Goal: Communication & Community: Answer question/provide support

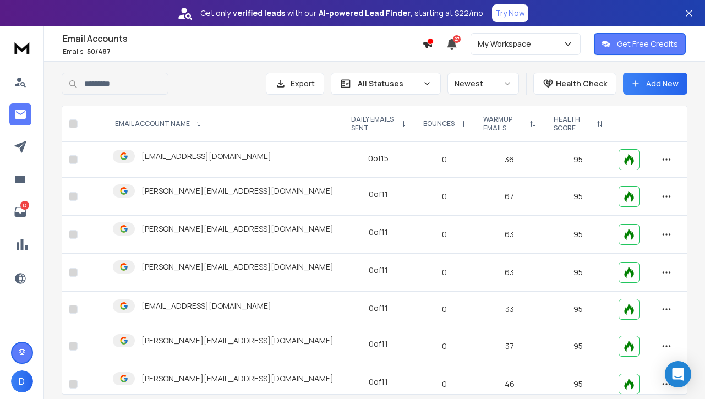
click at [21, 386] on span "D" at bounding box center [22, 382] width 22 height 22
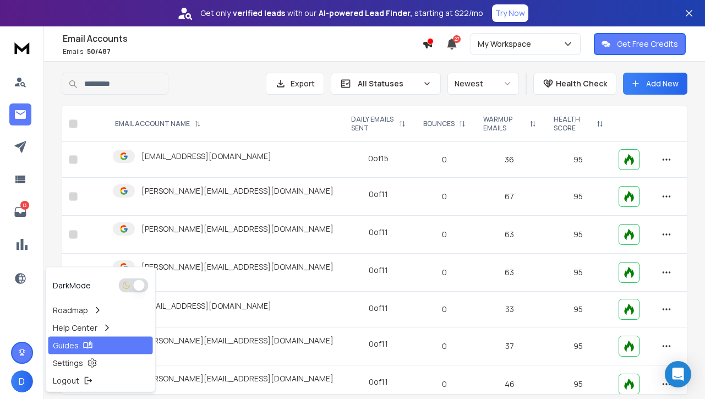
click at [76, 350] on p "Guides" at bounding box center [66, 345] width 26 height 11
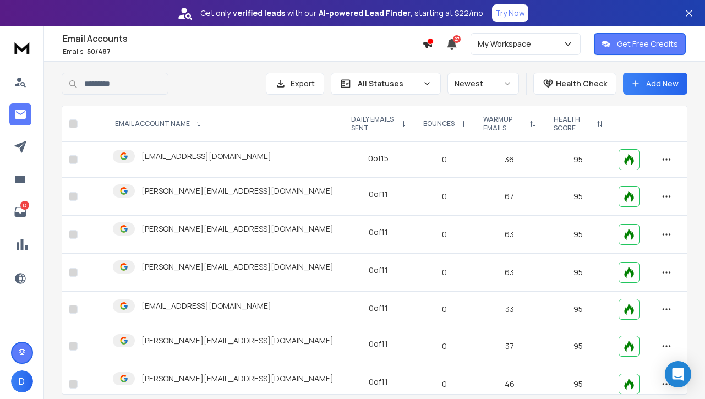
click at [10, 377] on div "13 D" at bounding box center [22, 214] width 44 height 377
click at [28, 378] on span "D" at bounding box center [22, 382] width 22 height 22
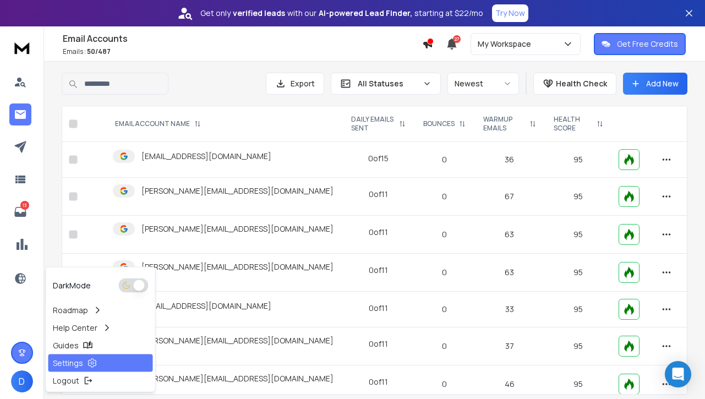
click at [75, 360] on p "Settings" at bounding box center [68, 363] width 30 height 11
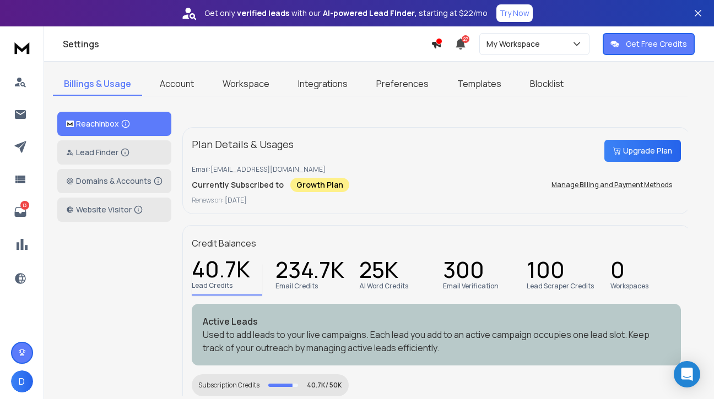
click at [543, 81] on link "Blocklist" at bounding box center [547, 84] width 56 height 23
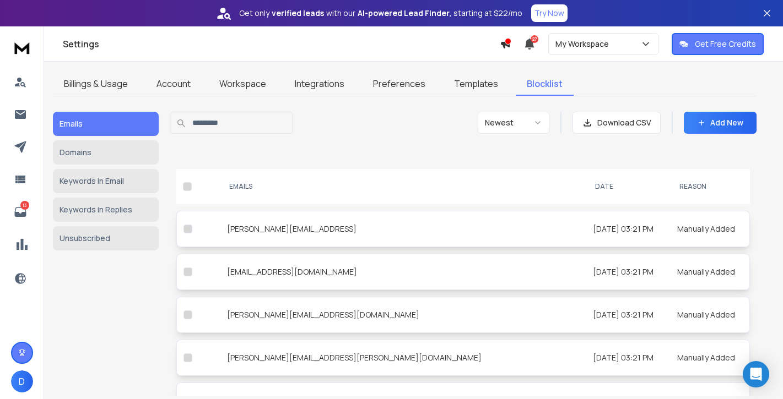
click at [710, 119] on p "Add New" at bounding box center [726, 122] width 33 height 11
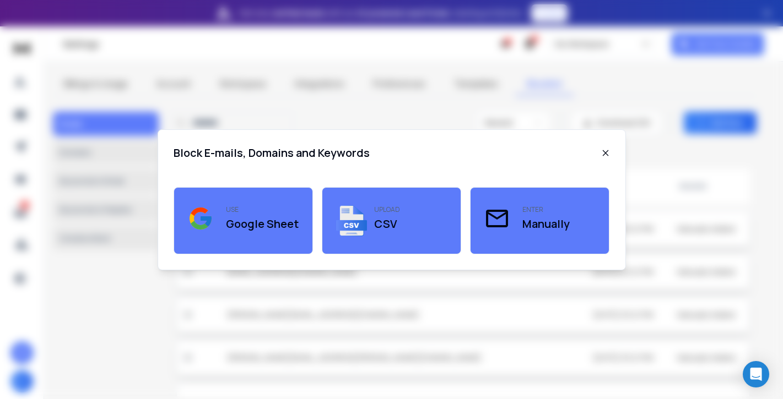
click at [531, 217] on h3 "Manually" at bounding box center [545, 223] width 47 height 15
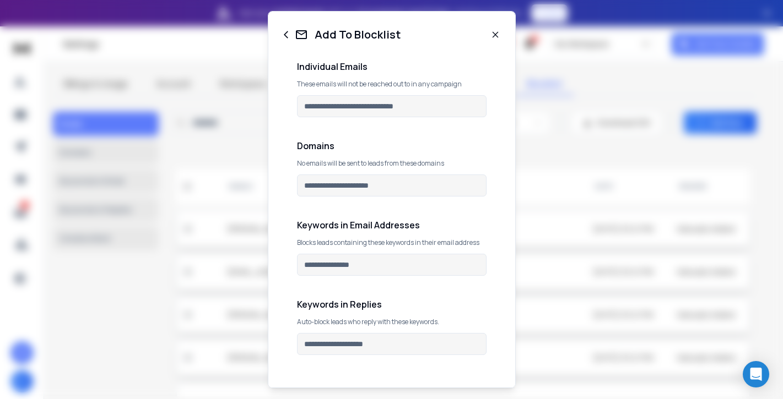
click at [493, 37] on icon at bounding box center [495, 34] width 9 height 9
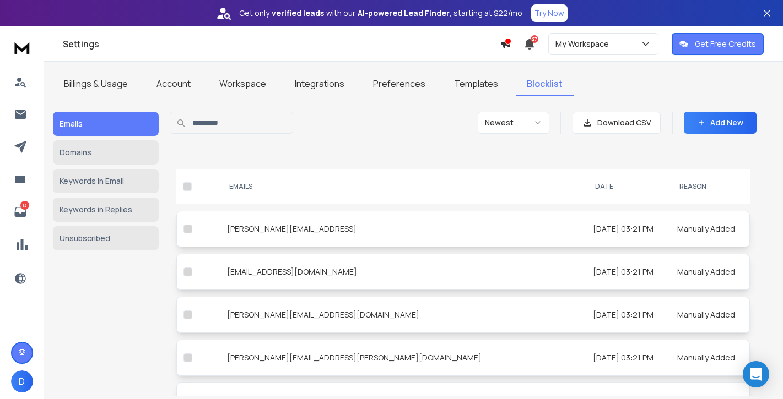
click at [713, 111] on div "Emails Domains Keywords in Email Keywords in Replies Unsubscribed Newest Downlo…" at bounding box center [404, 250] width 703 height 294
click at [713, 122] on p "Add New" at bounding box center [726, 122] width 33 height 11
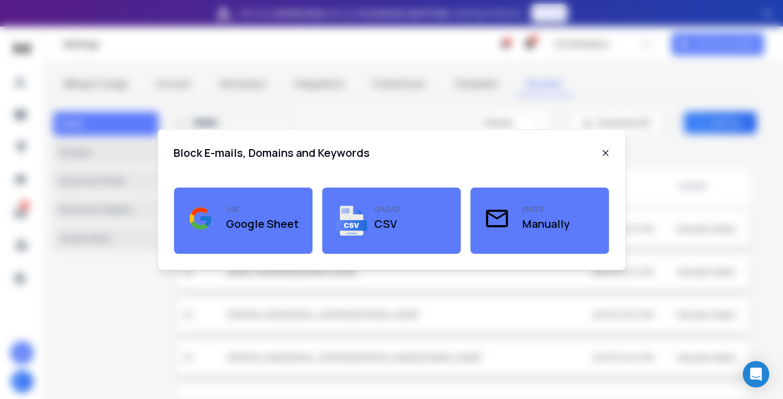
click at [401, 207] on div "upload CSV" at bounding box center [391, 220] width 139 height 67
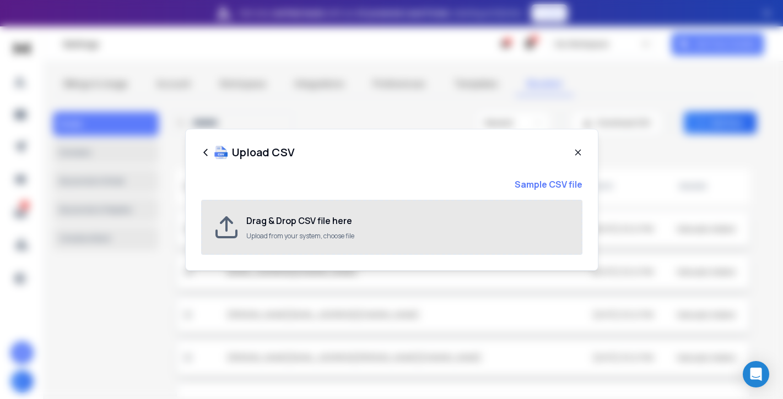
click at [325, 209] on div "Drag & Drop CSV file here Upload from your system, choose file" at bounding box center [391, 227] width 381 height 55
type input "**********"
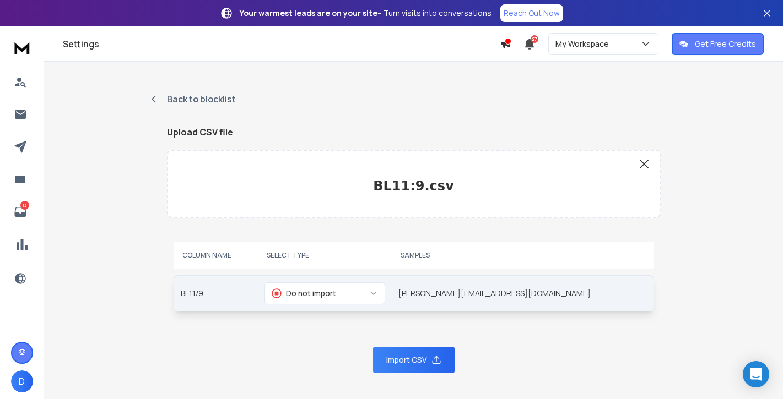
click at [385, 296] on button "Do not import" at bounding box center [324, 294] width 121 height 22
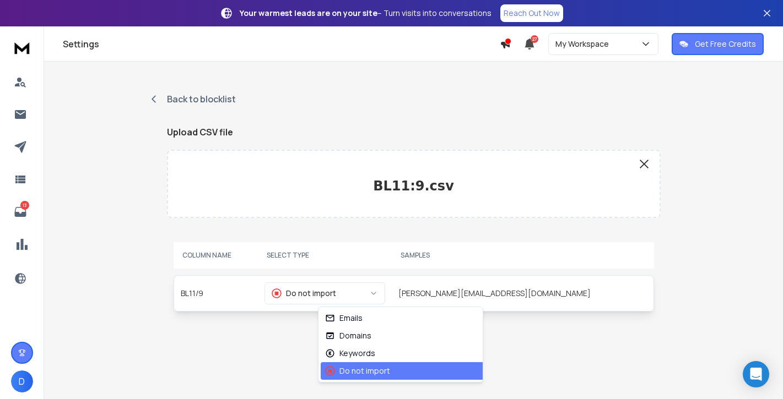
scroll to position [0, 2]
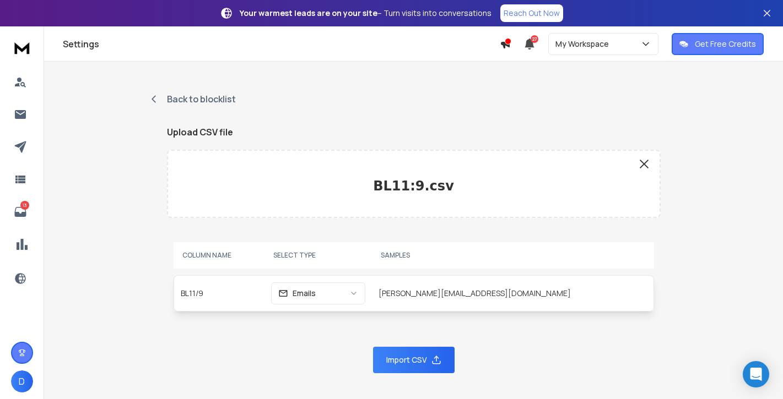
click at [433, 369] on button "Import CSV" at bounding box center [414, 360] width 82 height 26
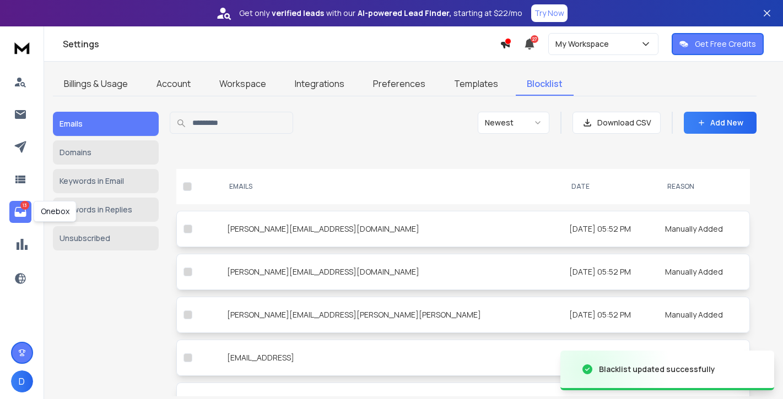
click at [17, 208] on icon at bounding box center [20, 211] width 13 height 13
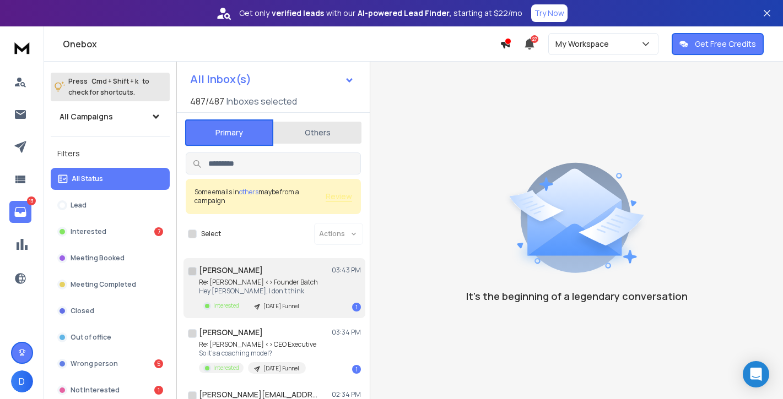
click at [333, 278] on div "[PERSON_NAME] 03:43 PM Re: [PERSON_NAME] <> Founder Batch Hey [PERSON_NAME], I …" at bounding box center [280, 288] width 162 height 47
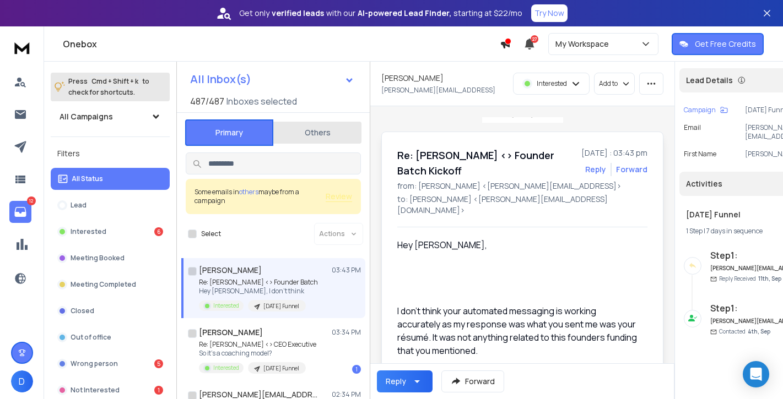
scroll to position [86, 0]
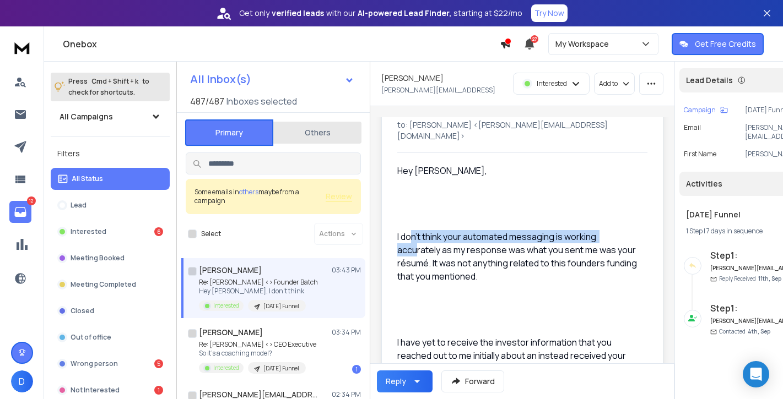
drag, startPoint x: 414, startPoint y: 228, endPoint x: 419, endPoint y: 241, distance: 13.6
click at [419, 241] on div "I don't think your automated messaging is working accurately as my response was…" at bounding box center [517, 256] width 241 height 53
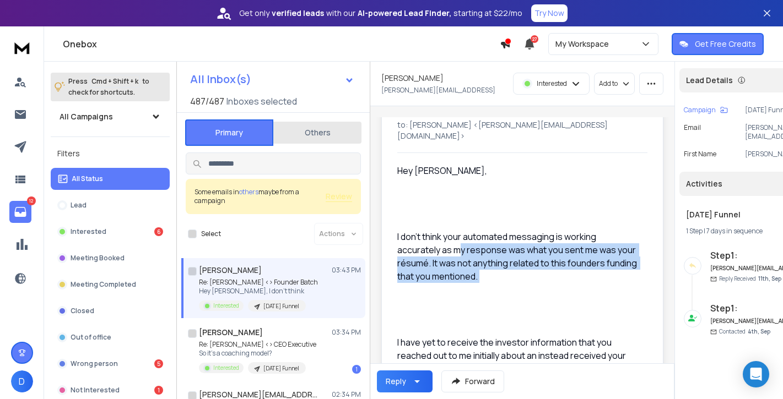
drag, startPoint x: 457, startPoint y: 243, endPoint x: 473, endPoint y: 275, distance: 35.5
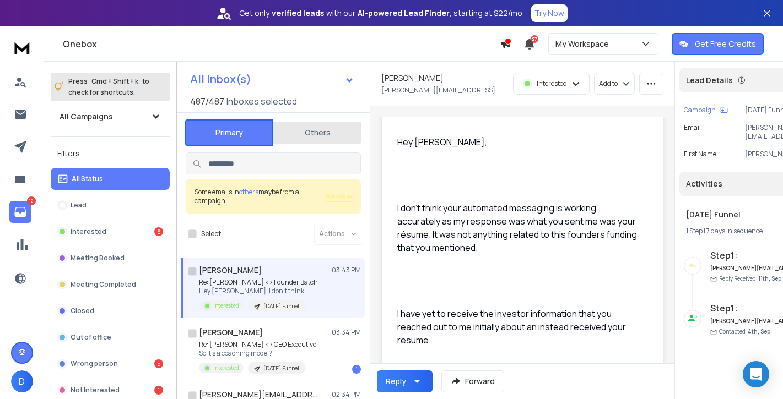
scroll to position [124, 0]
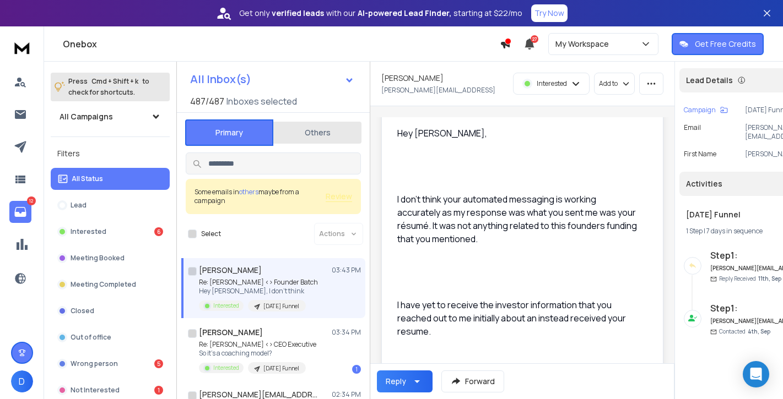
drag, startPoint x: 469, startPoint y: 225, endPoint x: 470, endPoint y: 231, distance: 5.5
click at [470, 231] on div "I don't think your automated messaging is working accurately as my response was…" at bounding box center [517, 219] width 241 height 53
click at [412, 210] on div "I don't think your automated messaging is working accurately as my response was…" at bounding box center [517, 219] width 241 height 53
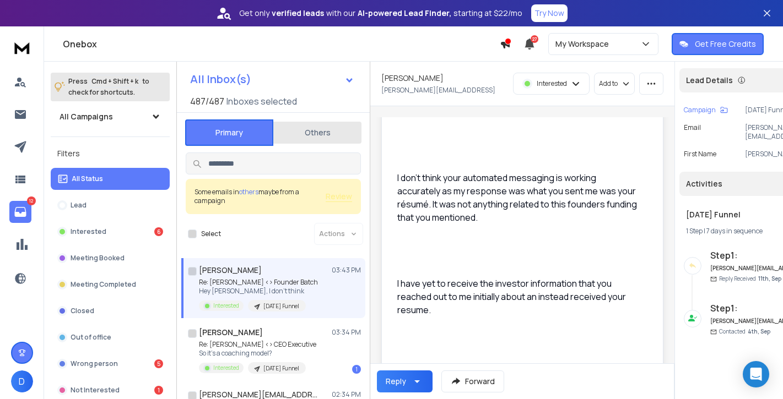
scroll to position [186, 0]
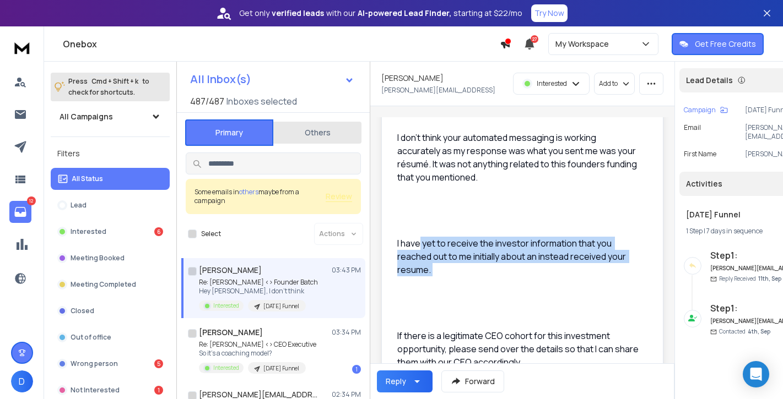
drag, startPoint x: 456, startPoint y: 272, endPoint x: 420, endPoint y: 235, distance: 51.8
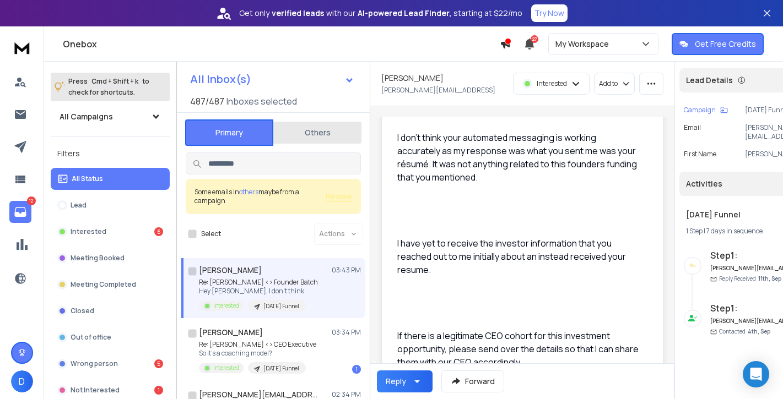
click at [420, 237] on div "I have yet to receive the investor information that you reached out to me initi…" at bounding box center [517, 257] width 241 height 40
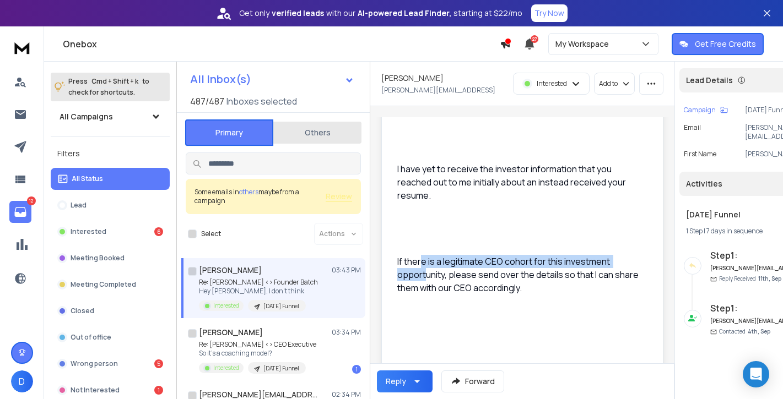
drag, startPoint x: 420, startPoint y: 255, endPoint x: 425, endPoint y: 260, distance: 6.6
click at [425, 260] on div "If there is a legitimate CEO cohort for this investment opportunity, please sen…" at bounding box center [517, 275] width 241 height 40
drag, startPoint x: 425, startPoint y: 260, endPoint x: 439, endPoint y: 253, distance: 15.8
click at [425, 260] on div "If there is a legitimate CEO cohort for this investment opportunity, please sen…" at bounding box center [517, 275] width 241 height 40
drag, startPoint x: 448, startPoint y: 249, endPoint x: 456, endPoint y: 267, distance: 20.0
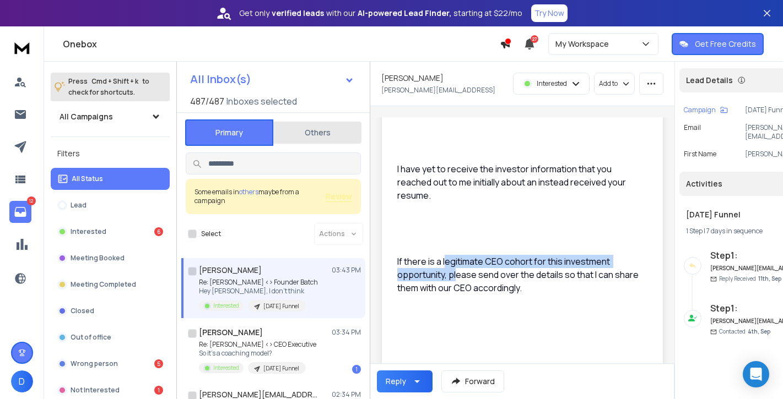
click at [456, 267] on div "If there is a legitimate CEO cohort for this investment opportunity, please sen…" at bounding box center [517, 275] width 241 height 40
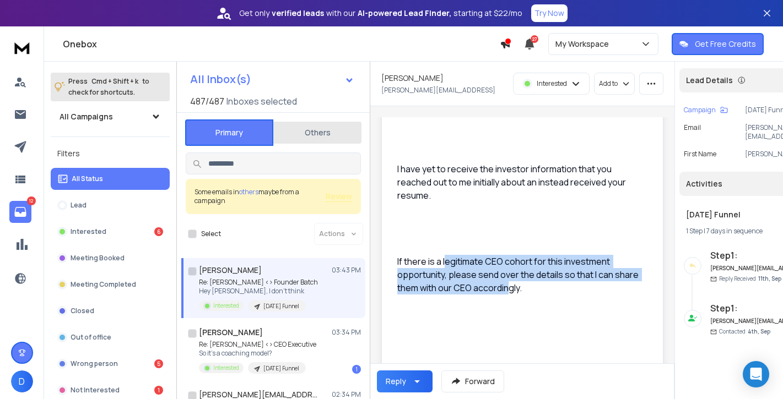
drag, startPoint x: 533, startPoint y: 283, endPoint x: 445, endPoint y: 246, distance: 94.8
click at [445, 255] on div "If there is a legitimate CEO cohort for this investment opportunity, please sen…" at bounding box center [517, 275] width 241 height 40
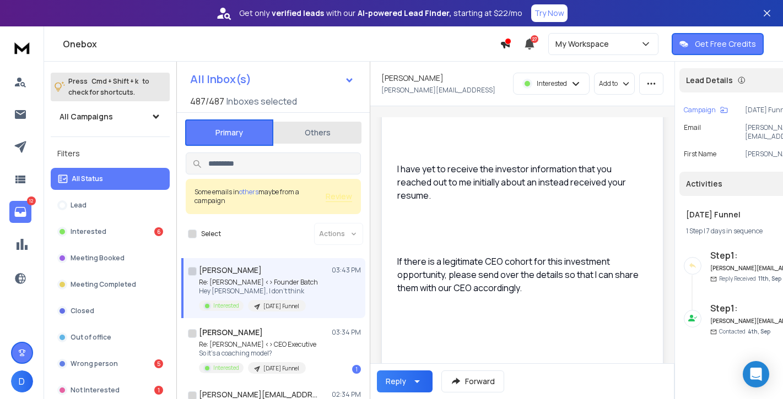
click at [445, 255] on div "If there is a legitimate CEO cohort for this investment opportunity, please sen…" at bounding box center [517, 275] width 241 height 40
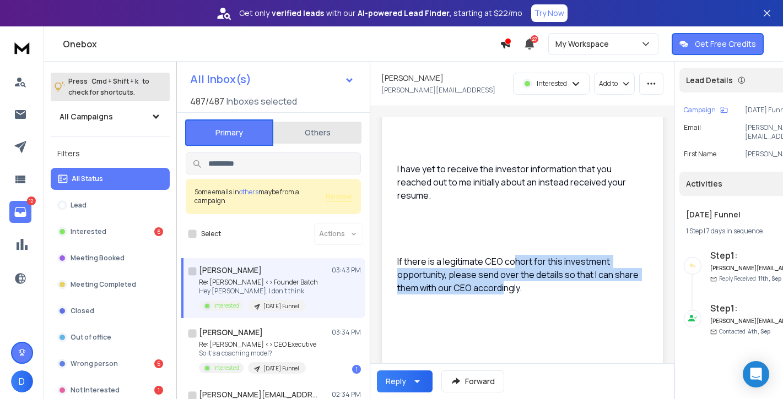
drag, startPoint x: 521, startPoint y: 257, endPoint x: 529, endPoint y: 274, distance: 18.5
click at [529, 274] on div "If there is a legitimate CEO cohort for this investment opportunity, please sen…" at bounding box center [517, 275] width 241 height 40
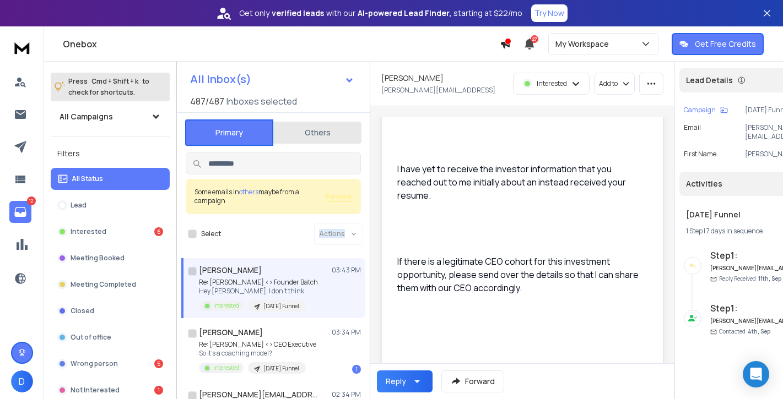
drag, startPoint x: 414, startPoint y: 244, endPoint x: 370, endPoint y: 233, distance: 45.9
click at [369, 233] on div "Select Actions" at bounding box center [273, 232] width 193 height 26
click at [485, 256] on div "If there is a legitimate CEO cohort for this investment opportunity, please sen…" at bounding box center [517, 275] width 241 height 40
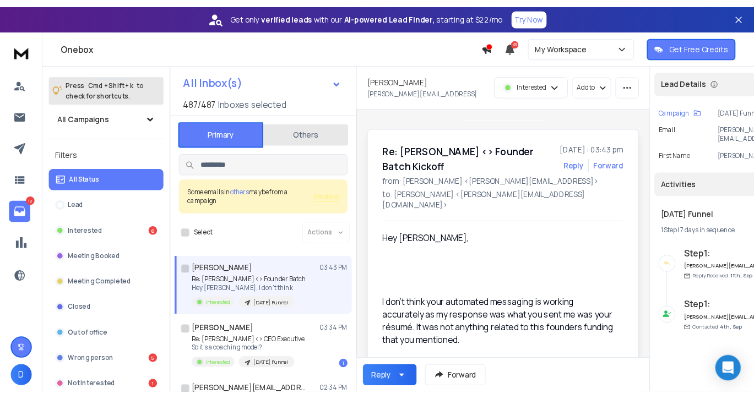
scroll to position [0, 0]
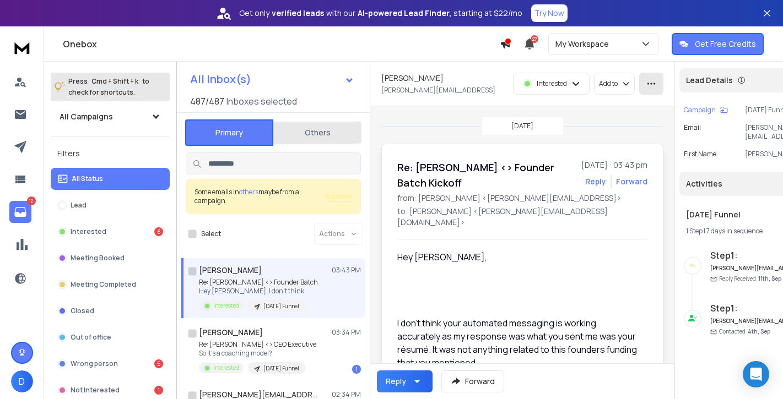
click at [646, 85] on icon "button" at bounding box center [651, 84] width 10 height 10
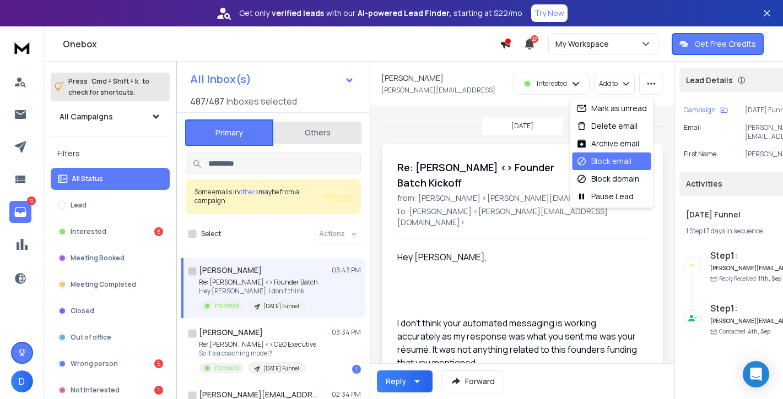
click at [618, 160] on div "Block email" at bounding box center [604, 161] width 55 height 11
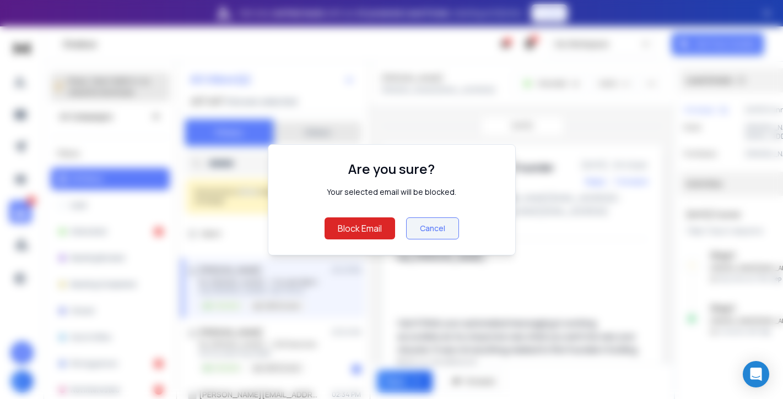
click at [344, 241] on div "Are you sure? Your selected email will be blocked. Block Email Cancel" at bounding box center [392, 199] width 248 height 111
click at [359, 233] on button "Block Email" at bounding box center [359, 229] width 70 height 22
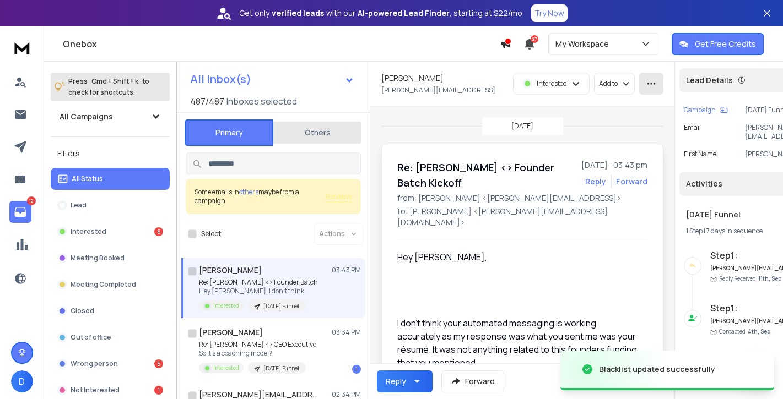
click at [646, 85] on icon "button" at bounding box center [651, 84] width 10 height 10
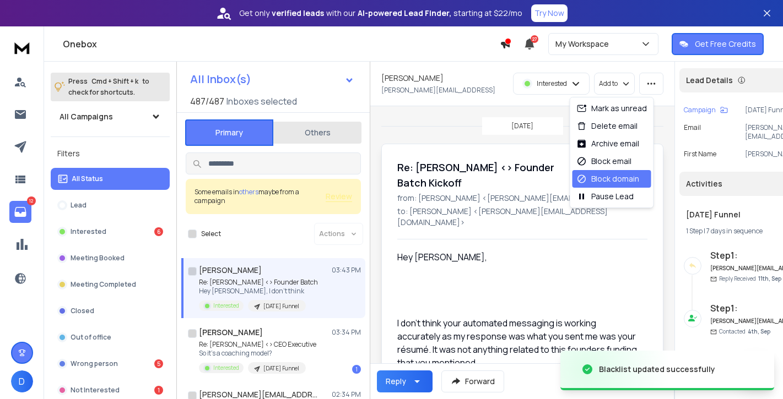
click at [618, 181] on div "Block domain" at bounding box center [608, 178] width 62 height 11
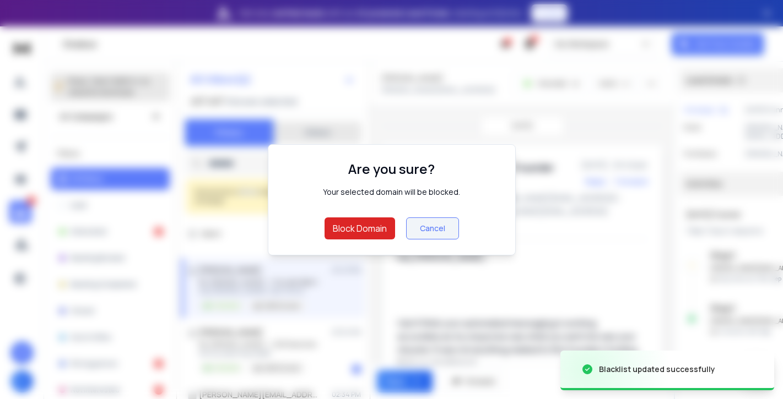
click at [358, 226] on button "Block Domain" at bounding box center [359, 229] width 70 height 22
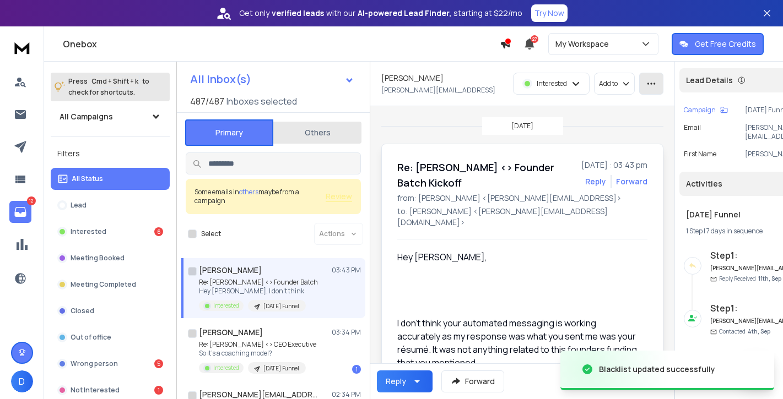
click at [639, 88] on button "button" at bounding box center [651, 84] width 24 height 22
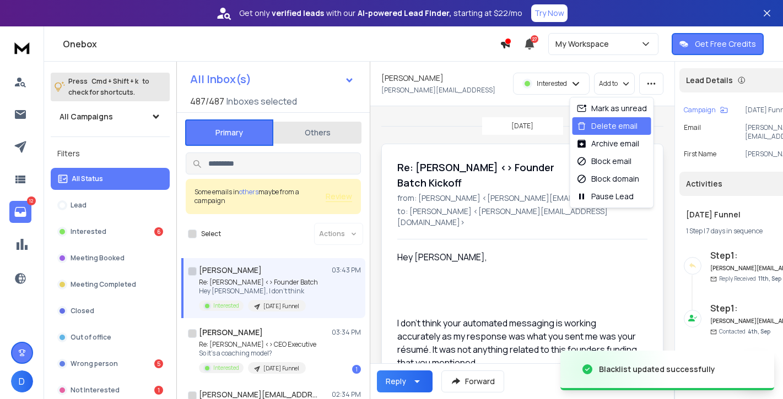
click at [609, 125] on div "Delete email" at bounding box center [607, 126] width 61 height 11
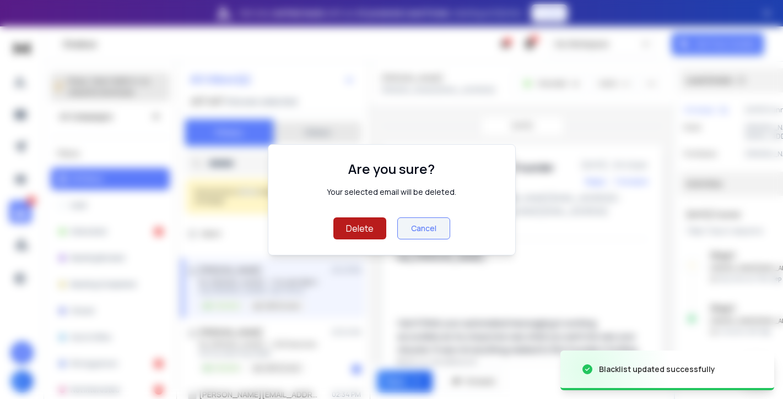
click at [359, 230] on button "Delete" at bounding box center [359, 229] width 53 height 22
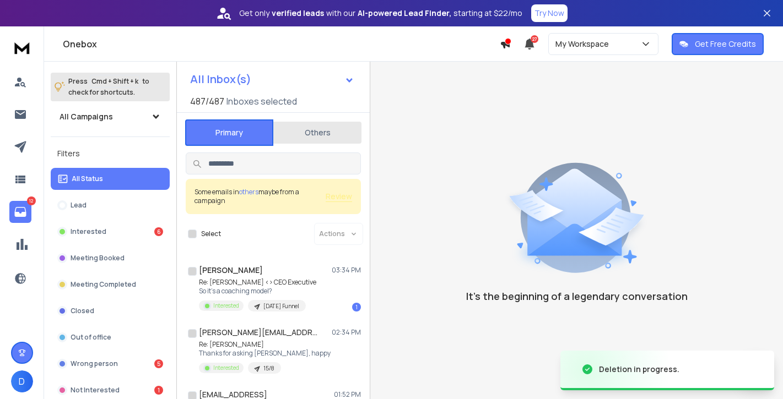
click at [310, 129] on button "Others" at bounding box center [317, 133] width 88 height 24
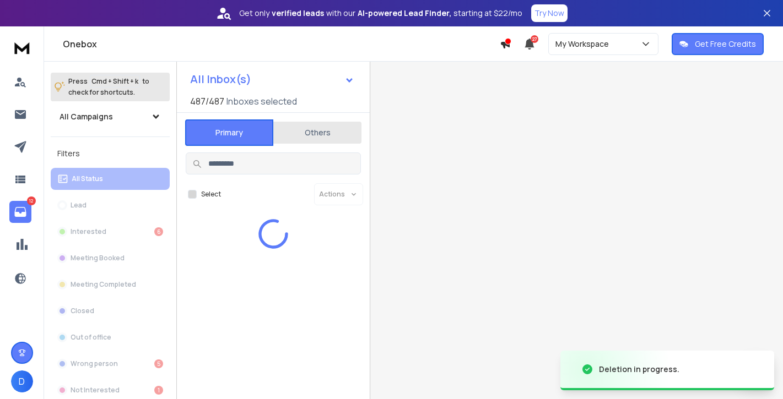
click at [252, 137] on button "Primary" at bounding box center [229, 133] width 88 height 26
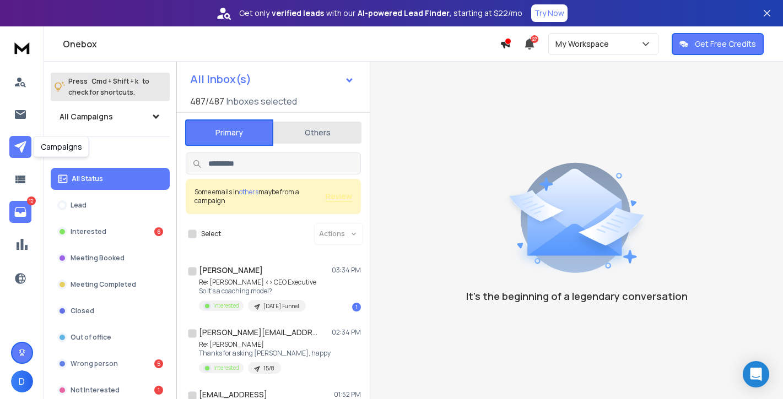
click at [23, 142] on icon at bounding box center [20, 146] width 13 height 13
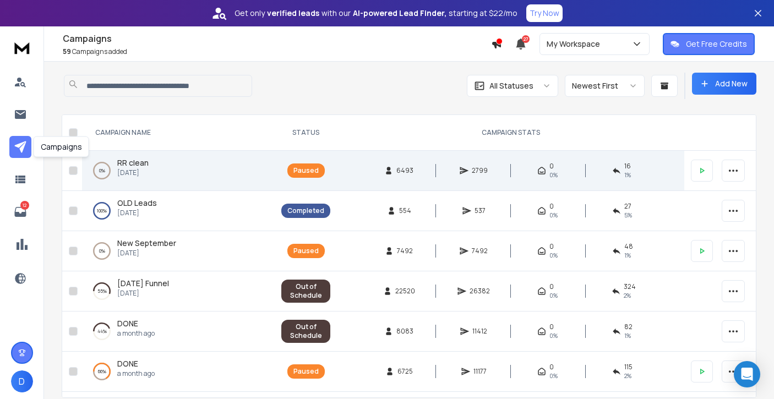
click at [167, 167] on div "0 % RR clean [DATE]" at bounding box center [178, 171] width 171 height 26
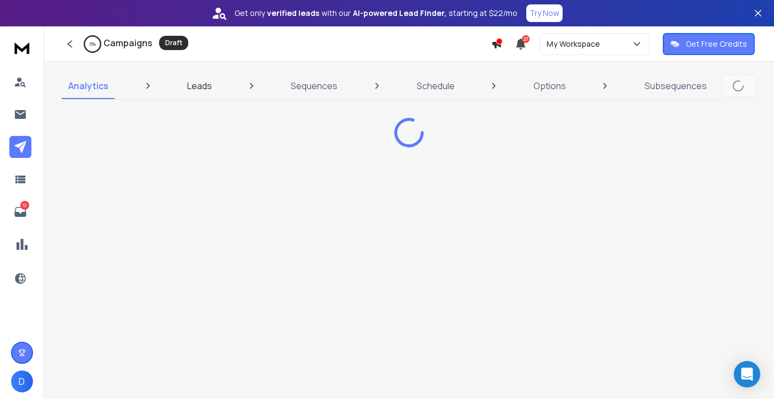
click at [216, 86] on link "Leads" at bounding box center [200, 86] width 38 height 26
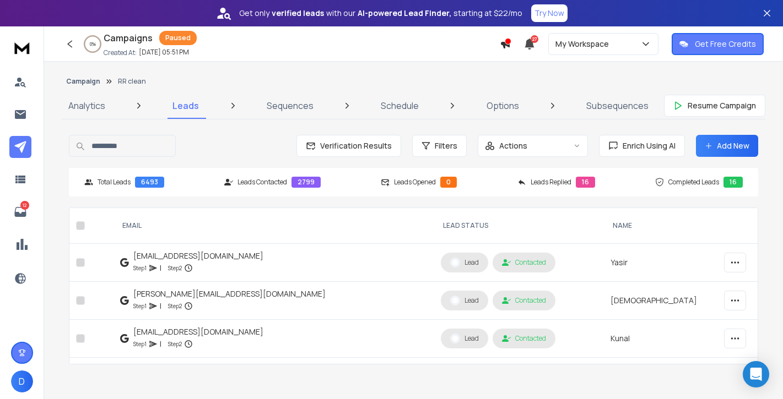
click at [155, 145] on input at bounding box center [122, 146] width 107 height 22
paste input "**********"
type input "**********"
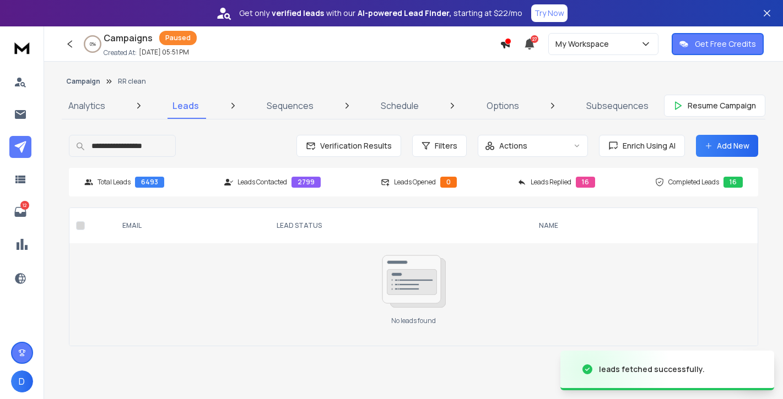
click at [139, 164] on div "**********" at bounding box center [413, 235] width 688 height 200
click at [154, 155] on input "**********" at bounding box center [122, 146] width 107 height 22
paste input "****"
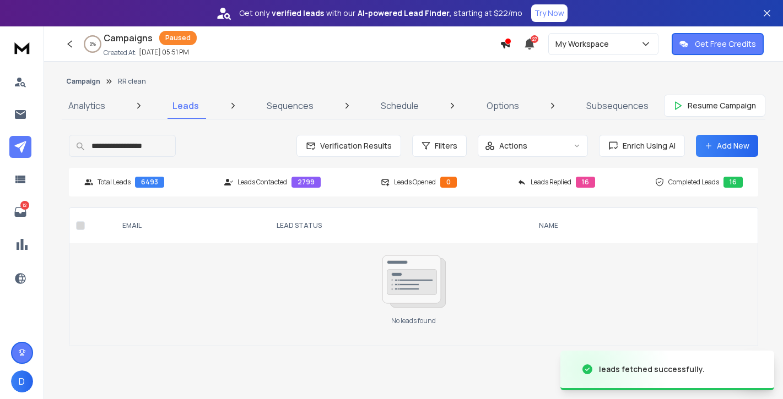
type input "**********"
click at [172, 154] on input "**********" at bounding box center [122, 146] width 107 height 22
click at [75, 46] on button at bounding box center [70, 44] width 14 height 22
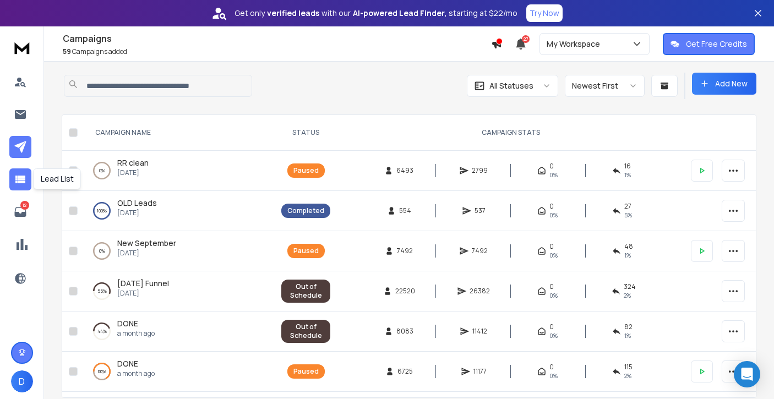
click at [10, 179] on link at bounding box center [20, 180] width 22 height 22
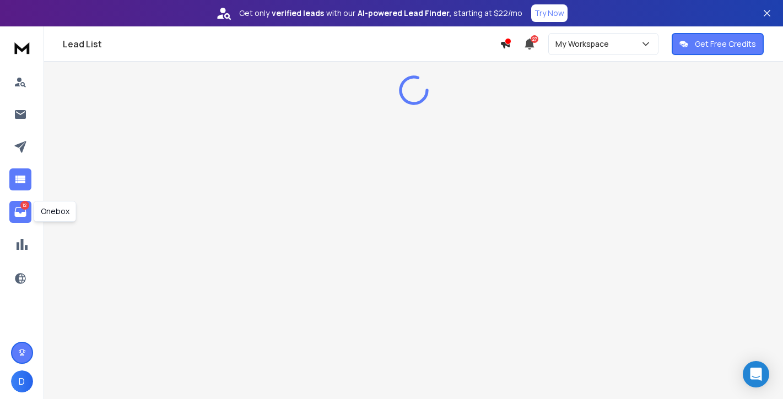
click at [20, 207] on icon at bounding box center [20, 212] width 12 height 10
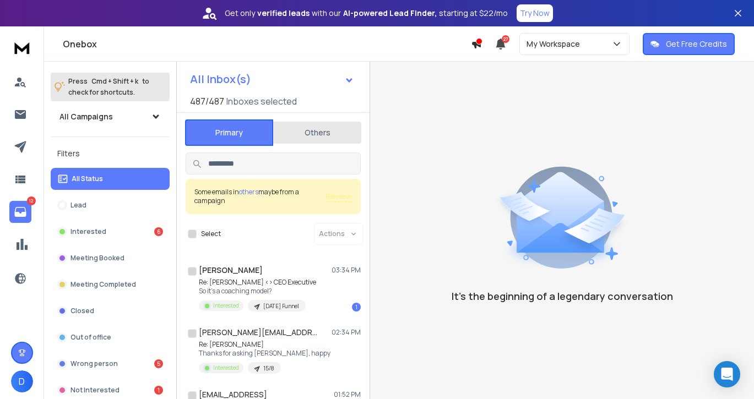
click at [323, 130] on button "Others" at bounding box center [317, 133] width 88 height 24
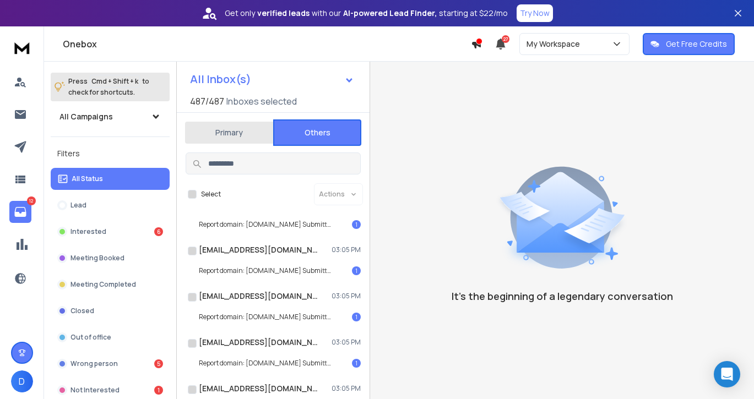
scroll to position [731, 0]
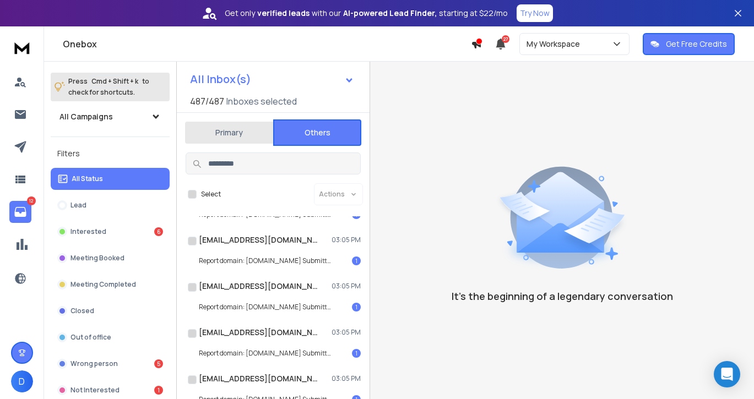
click at [246, 126] on button "Primary" at bounding box center [229, 133] width 88 height 24
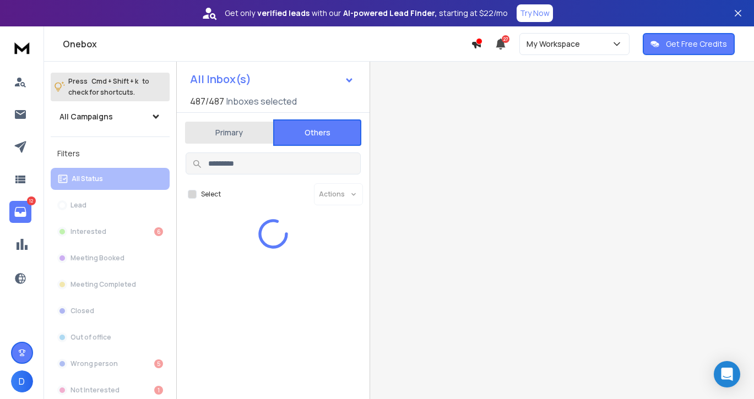
click at [293, 127] on button "Others" at bounding box center [317, 133] width 88 height 26
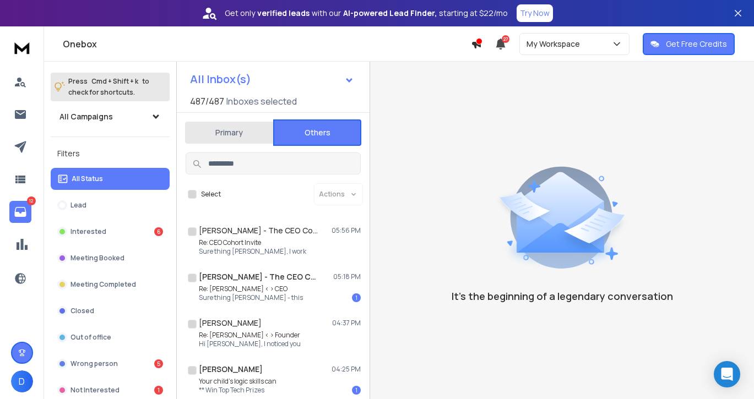
click at [244, 130] on button "Primary" at bounding box center [229, 133] width 88 height 24
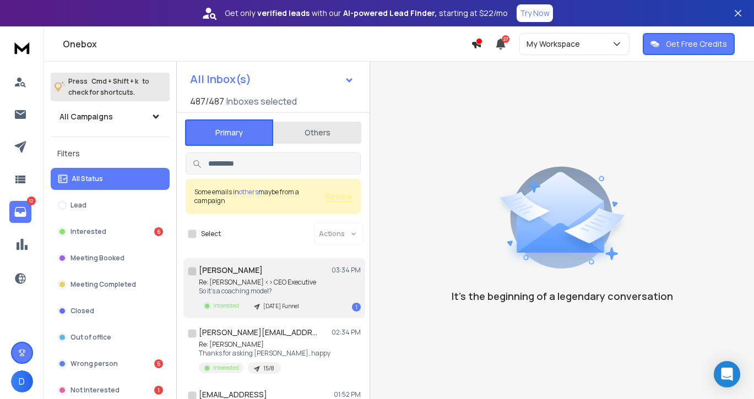
click at [285, 279] on p "Re: [PERSON_NAME] <> CEO Executive" at bounding box center [257, 282] width 117 height 9
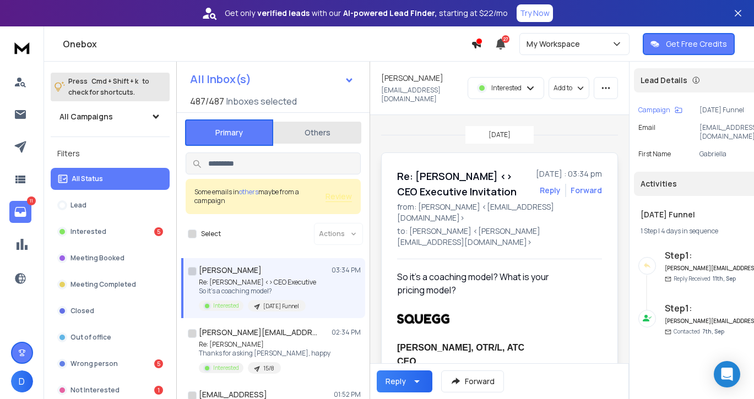
click at [395, 376] on div "Reply" at bounding box center [405, 381] width 38 height 13
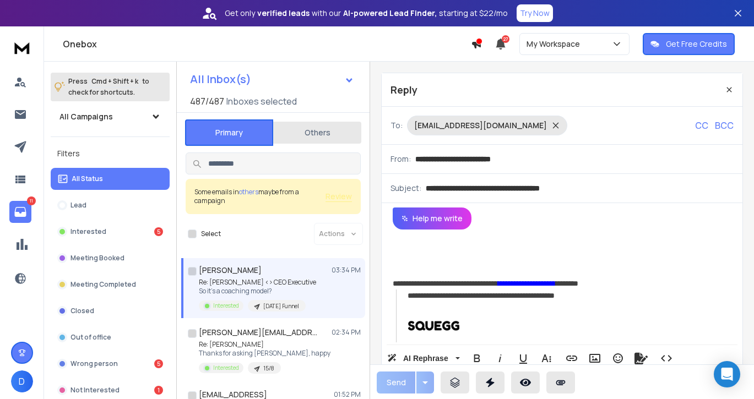
click at [399, 238] on div "**********" at bounding box center [562, 286] width 361 height 113
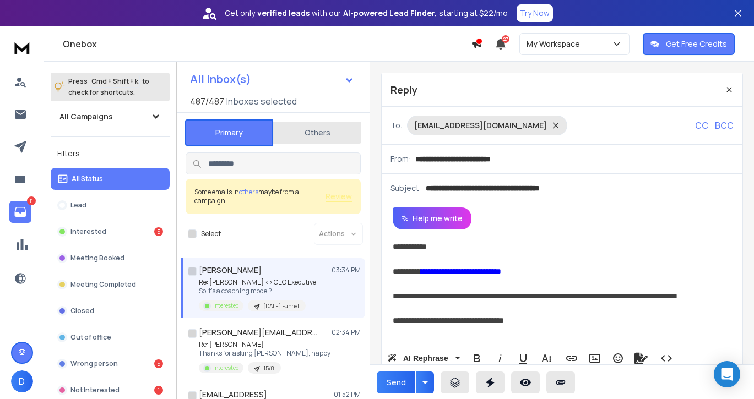
click at [406, 242] on div "**********" at bounding box center [562, 339] width 339 height 197
click at [409, 245] on span "**********" at bounding box center [535, 339] width 285 height 193
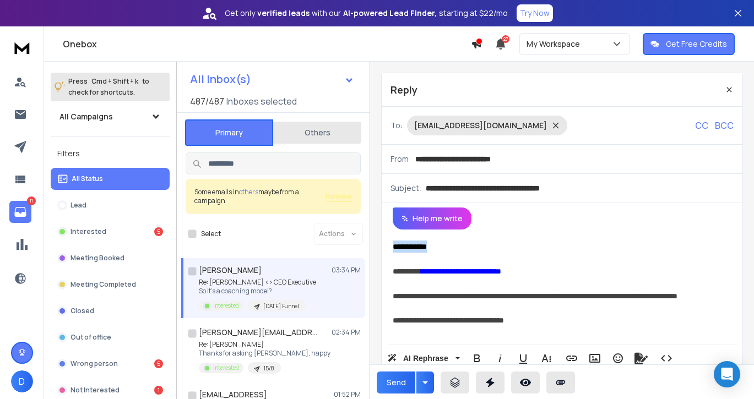
click at [409, 245] on span "**********" at bounding box center [535, 339] width 285 height 193
click at [539, 278] on div "**********" at bounding box center [554, 351] width 322 height 221
drag, startPoint x: 562, startPoint y: 274, endPoint x: 534, endPoint y: 276, distance: 28.1
click at [534, 276] on div "**********" at bounding box center [554, 351] width 322 height 221
click at [572, 274] on div "**********" at bounding box center [554, 351] width 322 height 221
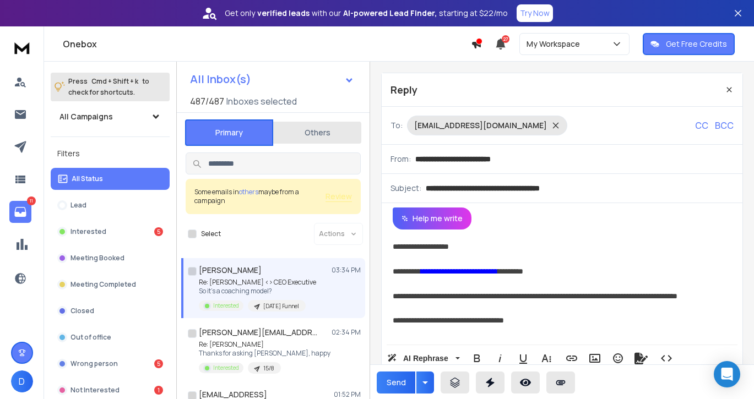
click at [572, 274] on div "**********" at bounding box center [554, 351] width 322 height 221
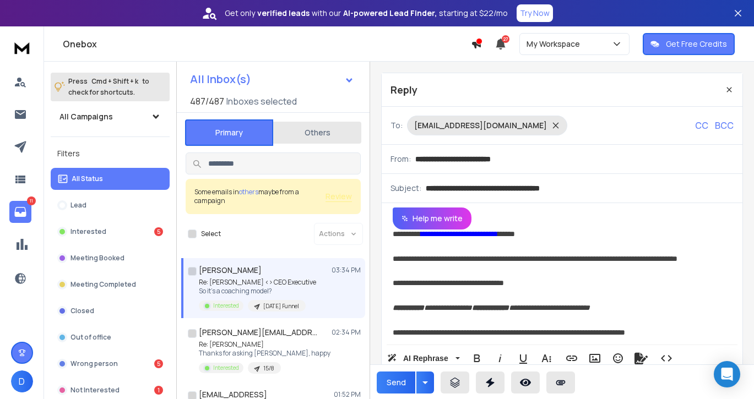
scroll to position [40, 0]
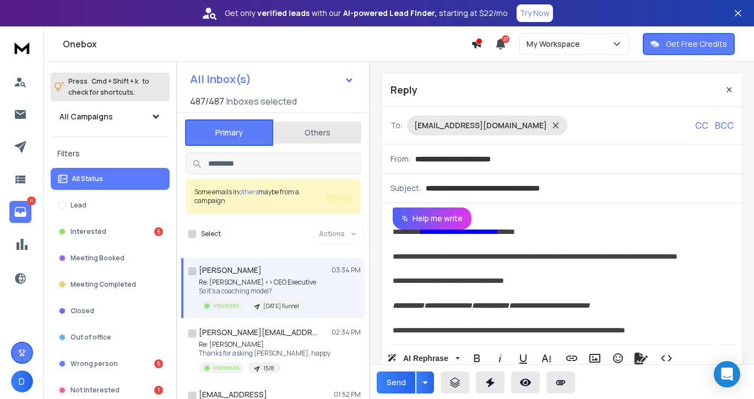
click at [539, 258] on span "**********" at bounding box center [535, 312] width 285 height 168
click at [507, 269] on div "**********" at bounding box center [554, 311] width 322 height 221
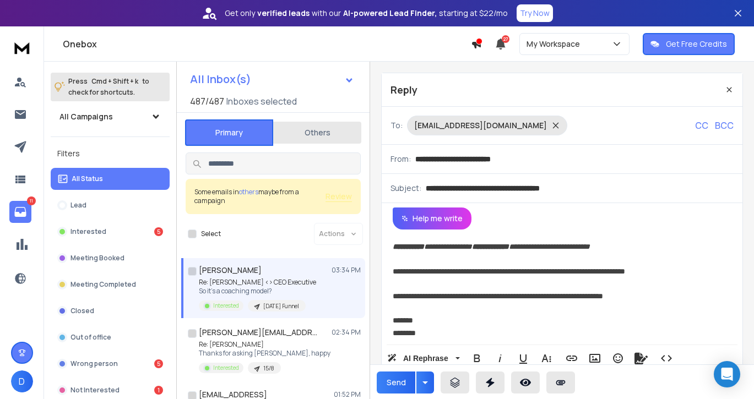
scroll to position [104, 0]
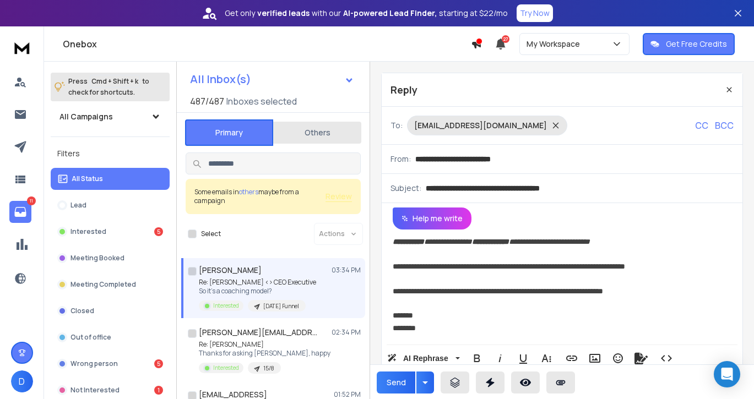
click at [522, 232] on span "**********" at bounding box center [535, 248] width 285 height 168
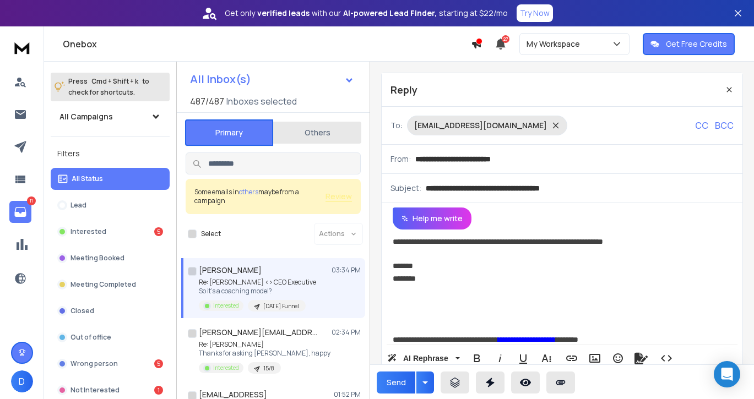
scroll to position [160, 0]
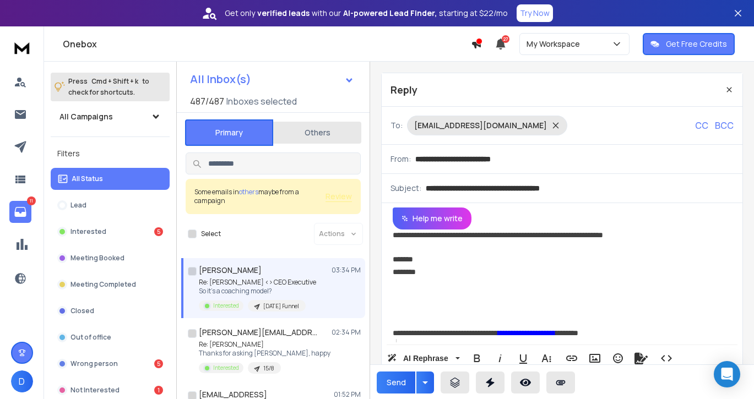
click at [414, 312] on div at bounding box center [558, 308] width 330 height 12
click at [559, 257] on span "**********" at bounding box center [535, 192] width 285 height 168
drag, startPoint x: 573, startPoint y: 257, endPoint x: 632, endPoint y: 253, distance: 59.6
click at [632, 253] on span "**********" at bounding box center [535, 192] width 285 height 168
click at [606, 283] on div "**********" at bounding box center [554, 191] width 322 height 221
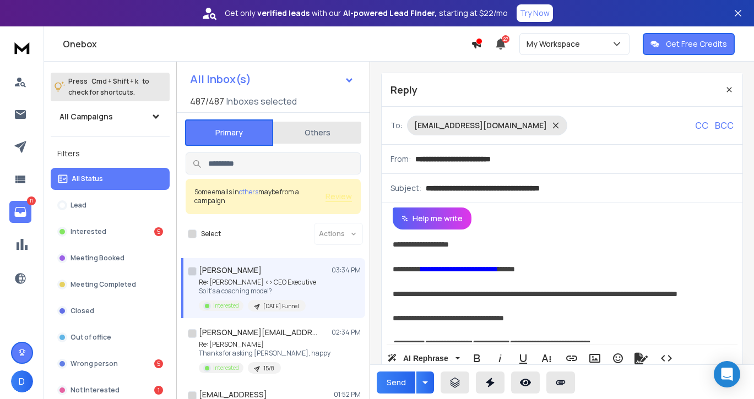
scroll to position [0, 0]
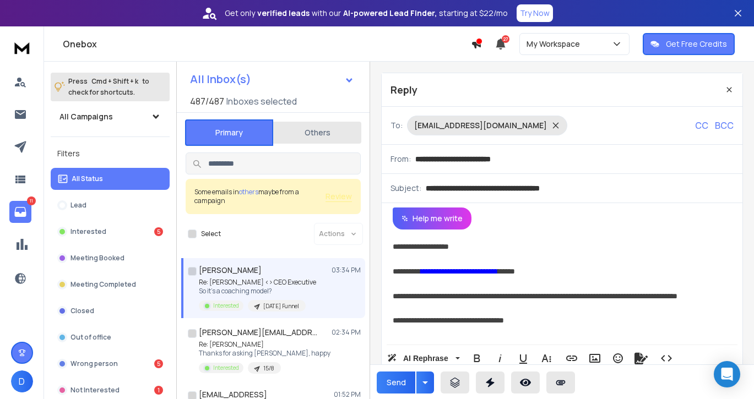
click at [487, 272] on link "**********" at bounding box center [459, 272] width 77 height 8
click at [397, 295] on span "**********" at bounding box center [535, 352] width 285 height 168
click at [393, 379] on button "Send" at bounding box center [396, 383] width 39 height 22
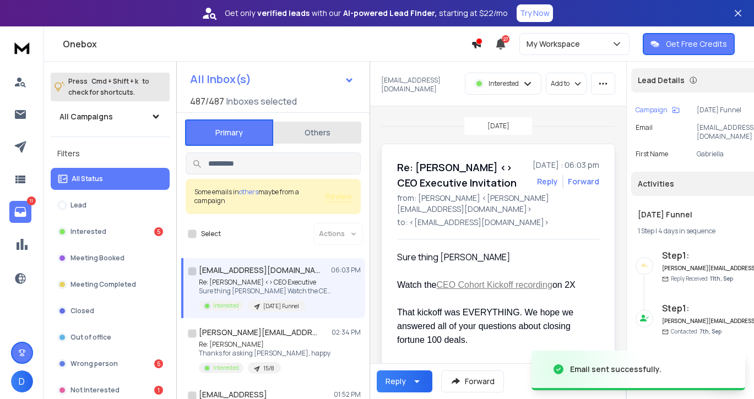
click at [503, 286] on div "Sure thing [PERSON_NAME] Watch the CEO Cohort Kickoff recording on 2X That kick…" at bounding box center [493, 395] width 193 height 289
click at [504, 280] on link "CEO Cohort Kickoff recording" at bounding box center [494, 284] width 116 height 9
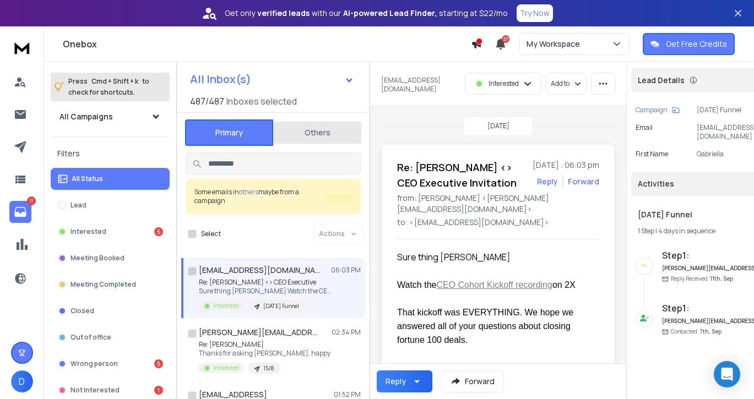
scroll to position [173, 0]
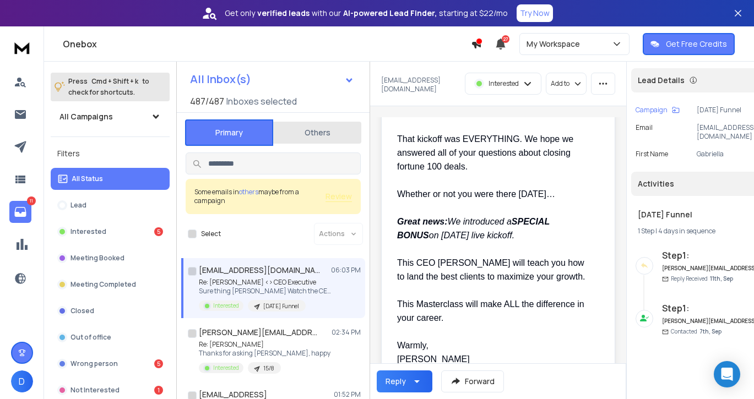
click at [449, 255] on span "Watch the CEO Cohort Kickoff recording on 2X That kickoff was EVERYTHING. We ho…" at bounding box center [491, 235] width 189 height 257
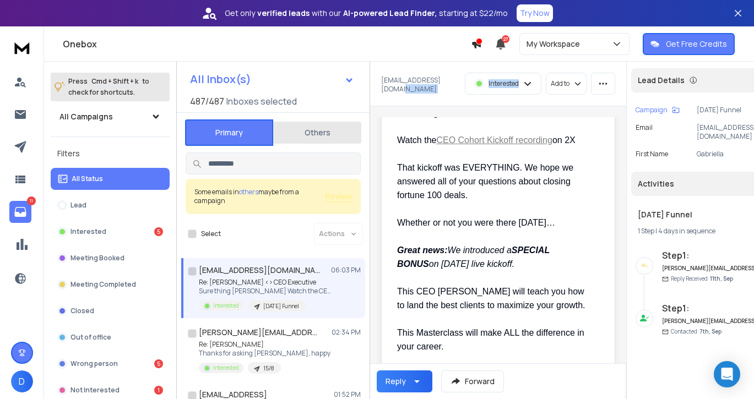
scroll to position [0, 0]
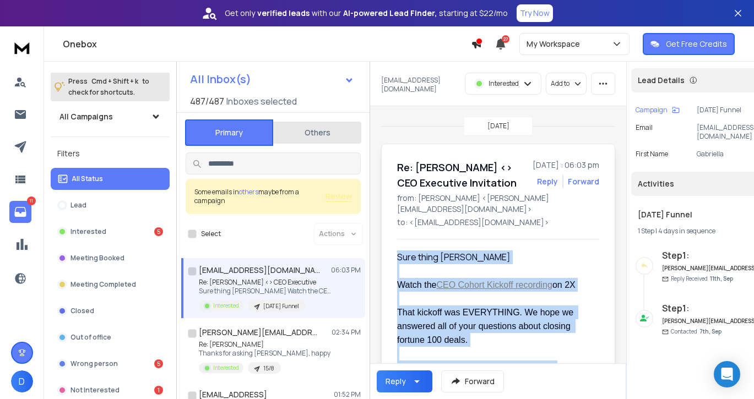
drag, startPoint x: 441, startPoint y: 263, endPoint x: 395, endPoint y: 243, distance: 49.3
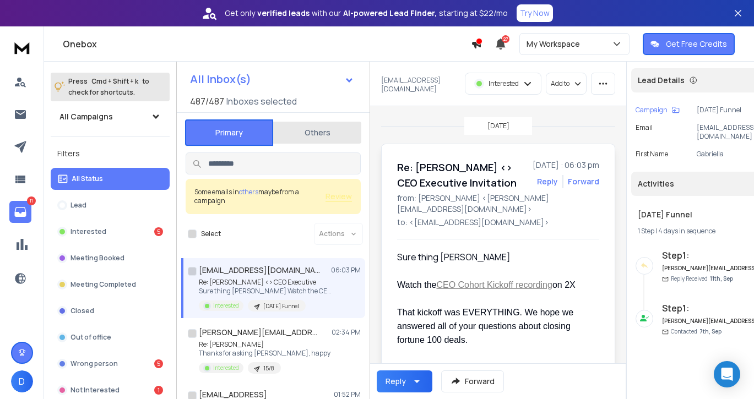
click at [312, 133] on button "Others" at bounding box center [317, 133] width 88 height 24
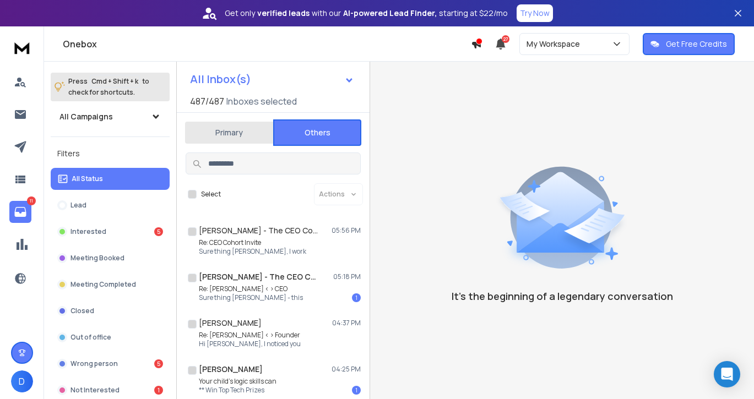
click at [238, 132] on button "Primary" at bounding box center [229, 133] width 88 height 24
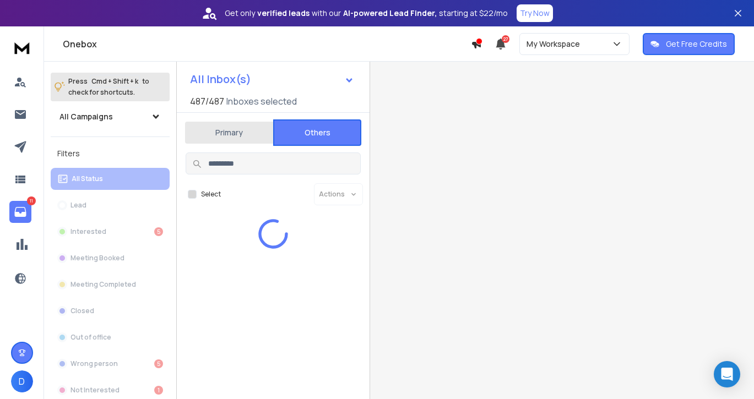
click at [314, 140] on button "Others" at bounding box center [317, 133] width 88 height 26
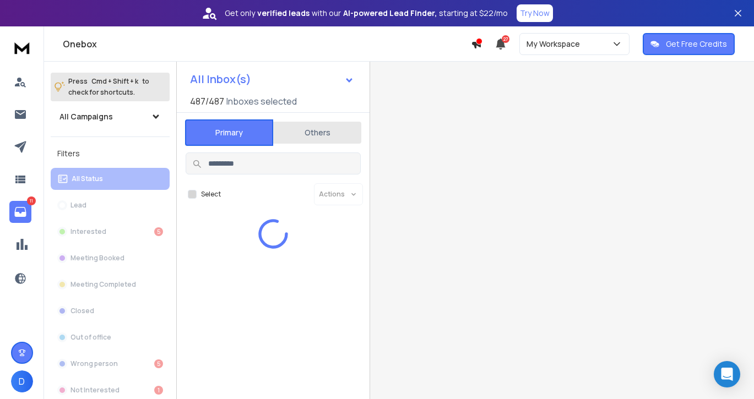
click at [247, 127] on button "Primary" at bounding box center [229, 133] width 88 height 26
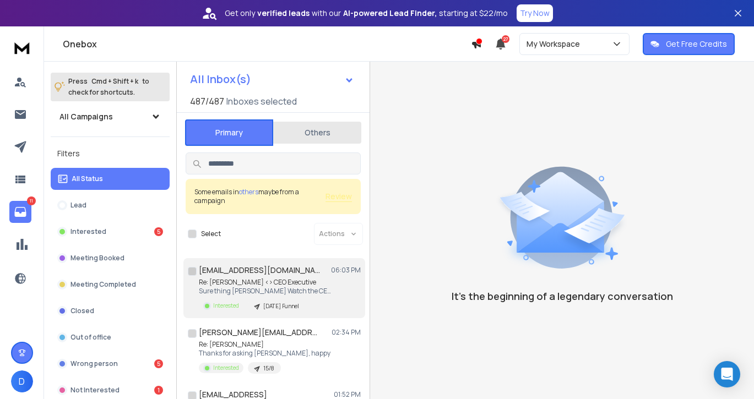
click at [302, 264] on div "[EMAIL_ADDRESS][DOMAIN_NAME] 06:03 PM Re: [PERSON_NAME] <> CEO Executive Sure t…" at bounding box center [274, 288] width 182 height 60
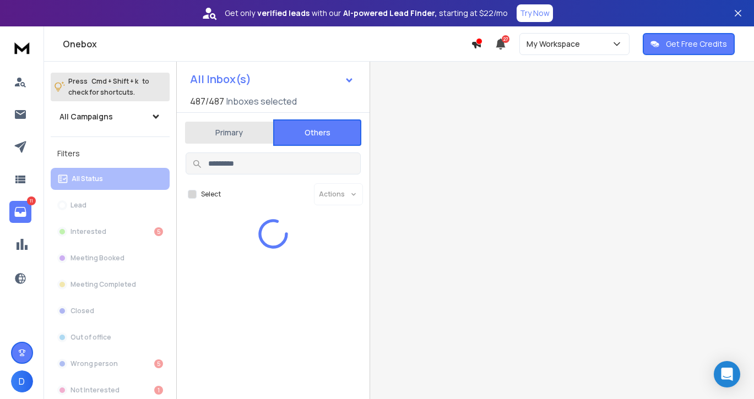
click at [325, 140] on button "Others" at bounding box center [317, 133] width 88 height 26
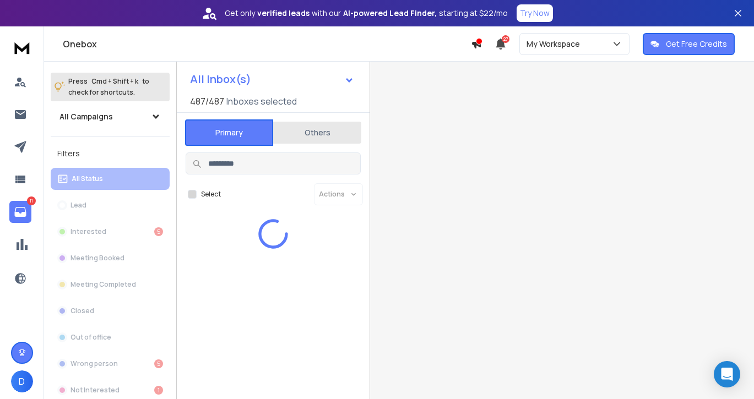
click at [242, 140] on button "Primary" at bounding box center [229, 133] width 88 height 26
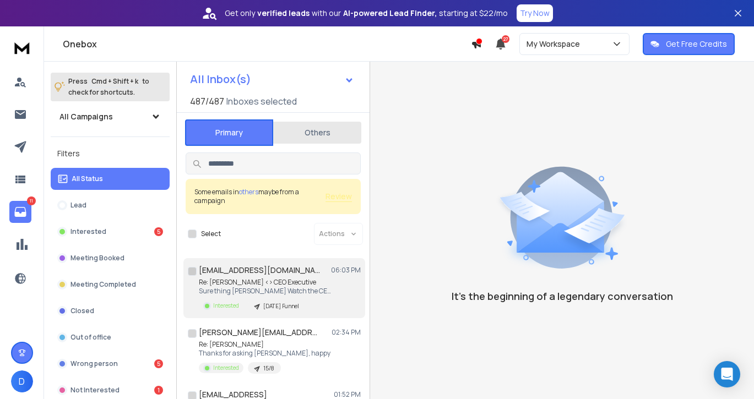
click at [303, 272] on div "[EMAIL_ADDRESS][DOMAIN_NAME] 06:03 PM" at bounding box center [280, 270] width 162 height 11
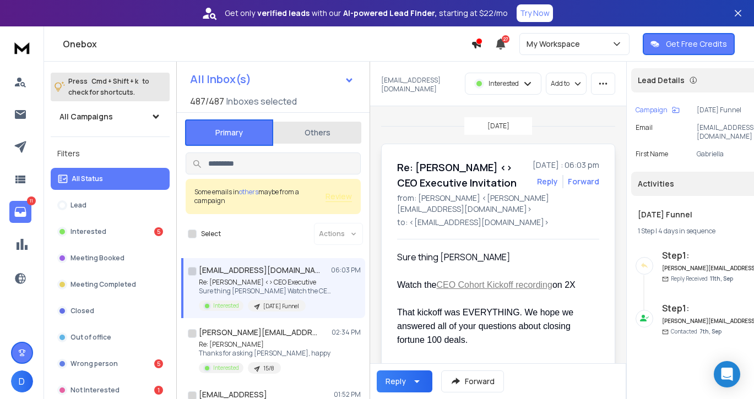
click at [508, 286] on div "Sure thing [PERSON_NAME] Watch the CEO Cohort Kickoff recording on 2X That kick…" at bounding box center [493, 395] width 193 height 289
click at [511, 280] on link "CEO Cohort Kickoff recording" at bounding box center [494, 284] width 116 height 9
click at [302, 120] on div "All Inbox(s) 487 / 487 Inboxes selected Primary Others Some emails in others ma…" at bounding box center [273, 261] width 193 height 399
click at [301, 132] on button "Others" at bounding box center [317, 133] width 88 height 24
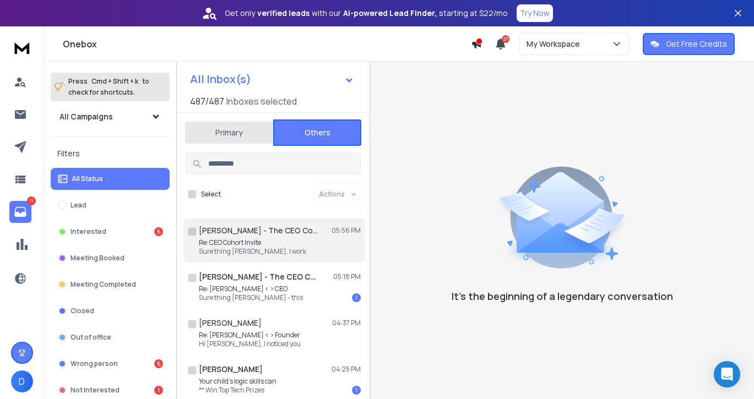
click at [282, 219] on div "[PERSON_NAME] - The CEO Cohort 05:56 PM Re: CEO Cohort Invite Sure thing [PERSO…" at bounding box center [274, 241] width 182 height 44
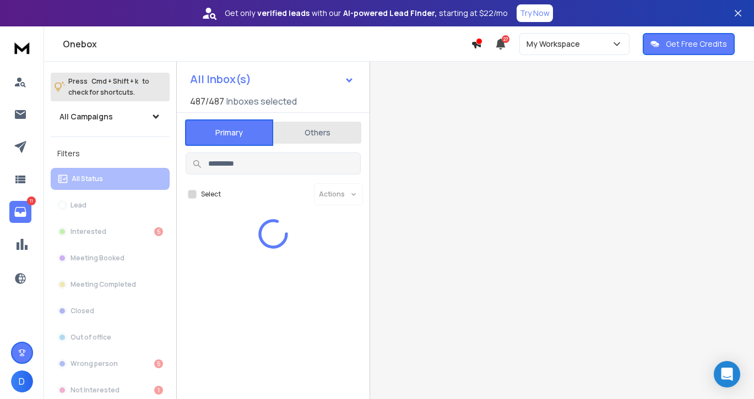
click at [242, 144] on button "Primary" at bounding box center [229, 133] width 88 height 26
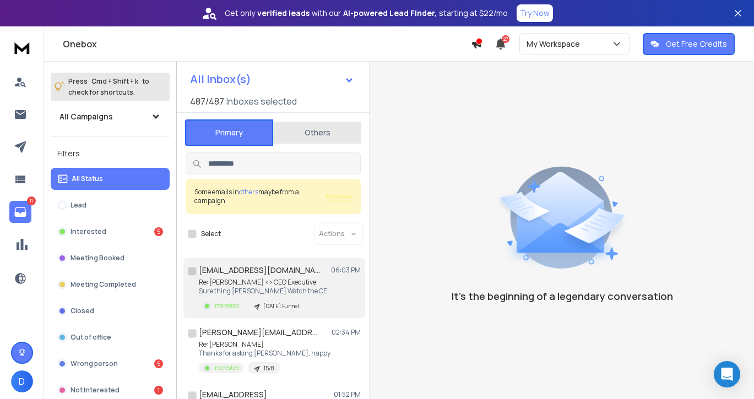
click at [306, 283] on div "Re: [PERSON_NAME] <> CEO Executive Sure thing [PERSON_NAME] Watch the CEO Inter…" at bounding box center [280, 295] width 162 height 34
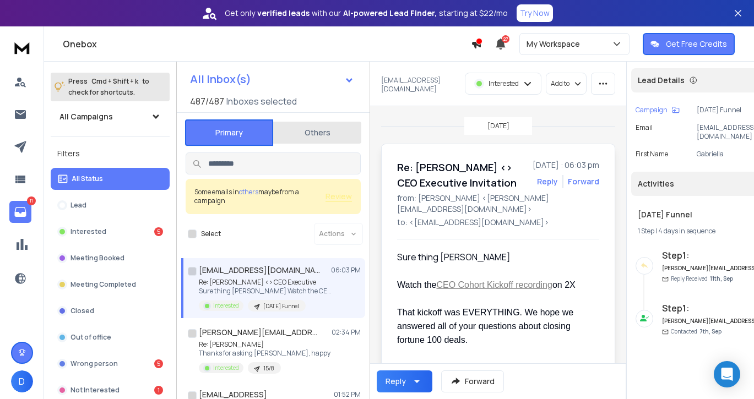
click at [507, 285] on div "Sure thing [PERSON_NAME] Watch the CEO Cohort Kickoff recording on 2X That kick…" at bounding box center [493, 395] width 193 height 289
click at [509, 280] on link "CEO Cohort Kickoff recording" at bounding box center [494, 284] width 116 height 9
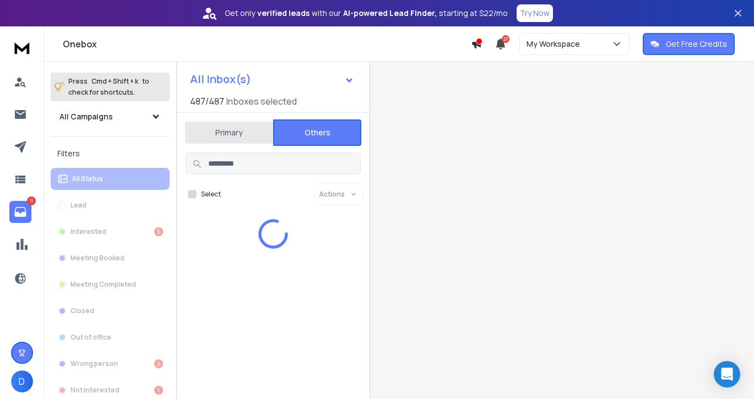
click at [299, 123] on button "Others" at bounding box center [317, 133] width 88 height 26
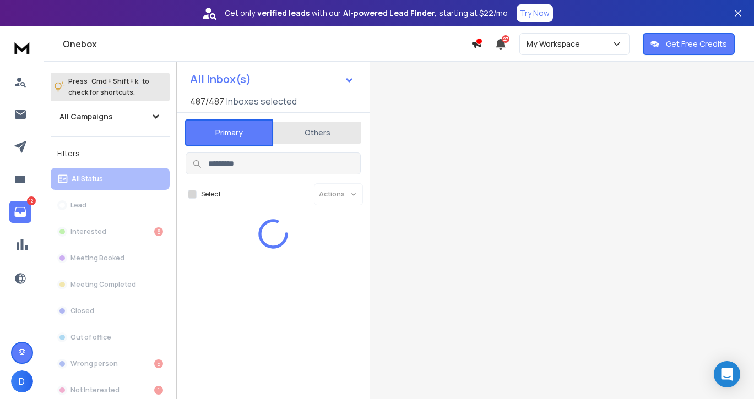
click at [235, 133] on button "Primary" at bounding box center [229, 133] width 88 height 26
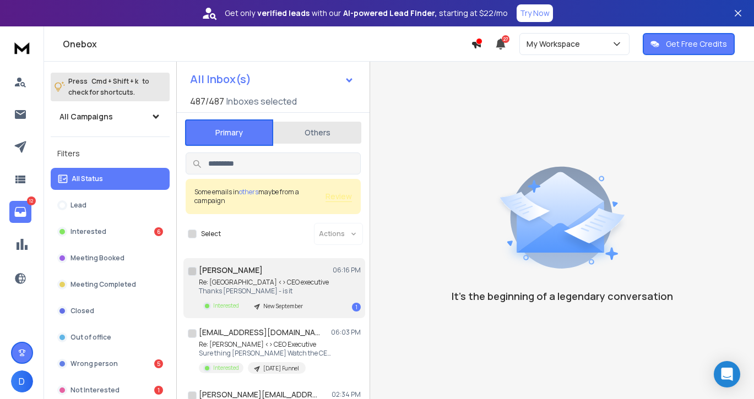
click at [311, 270] on div "[PERSON_NAME] 06:16 PM" at bounding box center [280, 270] width 162 height 11
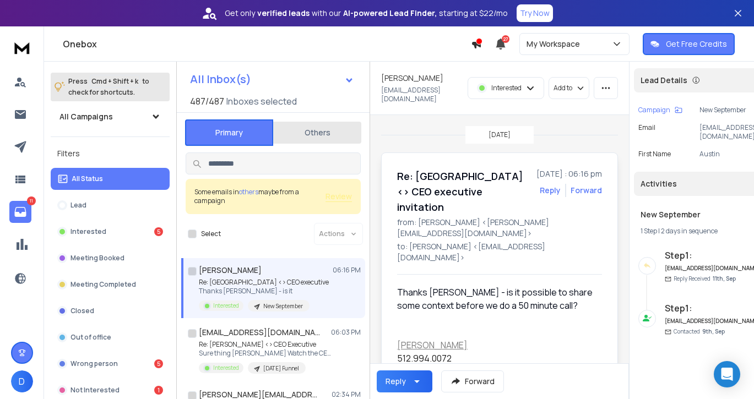
click at [476, 286] on div "Thanks [PERSON_NAME] - is it possible to share some context before we do a 50 m…" at bounding box center [495, 299] width 196 height 26
click at [492, 286] on div "Thanks [PERSON_NAME] - is it possible to share some context before we do a 50 m…" at bounding box center [495, 299] width 196 height 26
drag, startPoint x: 523, startPoint y: 259, endPoint x: 449, endPoint y: 252, distance: 73.5
click at [450, 286] on div "Thanks [PERSON_NAME] - is it possible to share some context before we do a 50 m…" at bounding box center [495, 299] width 196 height 26
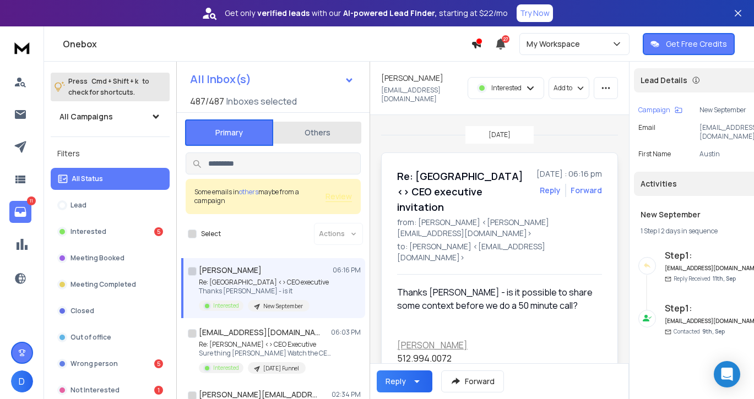
click at [449, 286] on div "Thanks [PERSON_NAME] - is it possible to share some context before we do a 50 m…" at bounding box center [495, 299] width 196 height 26
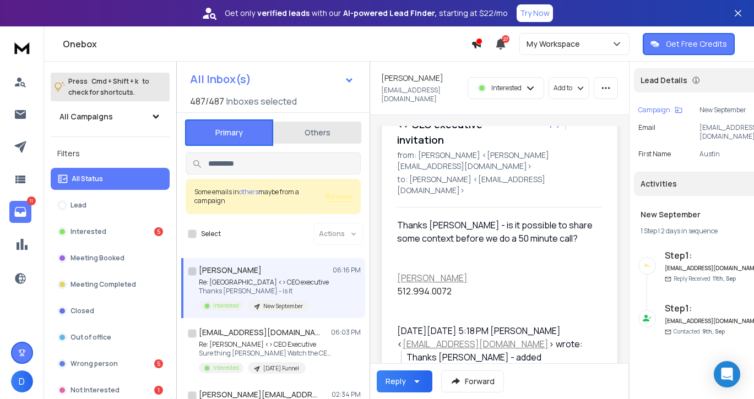
scroll to position [74, 0]
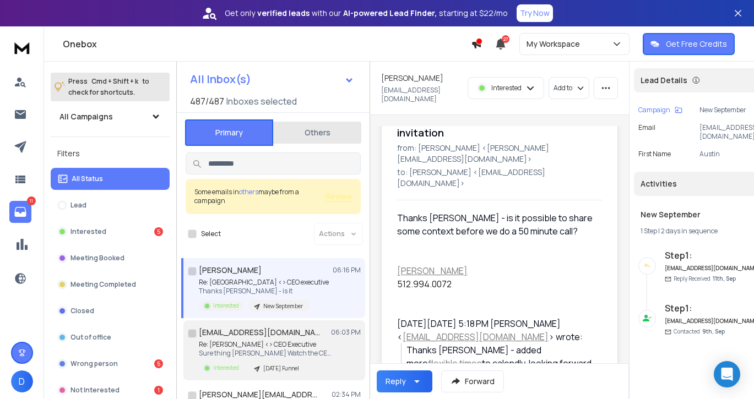
click at [301, 329] on div "[EMAIL_ADDRESS][DOMAIN_NAME] 06:03 PM" at bounding box center [280, 332] width 162 height 11
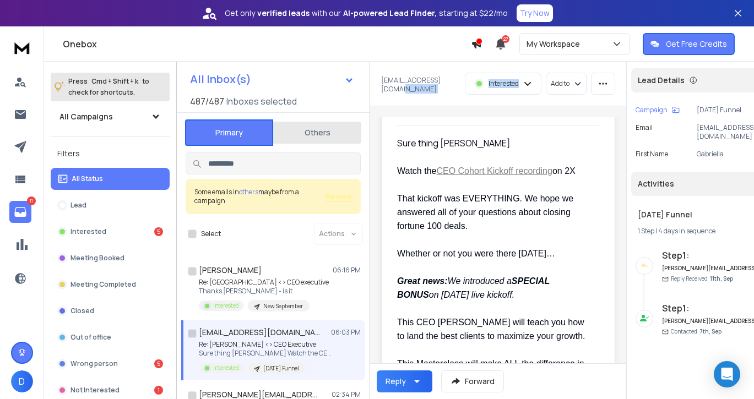
scroll to position [41, 0]
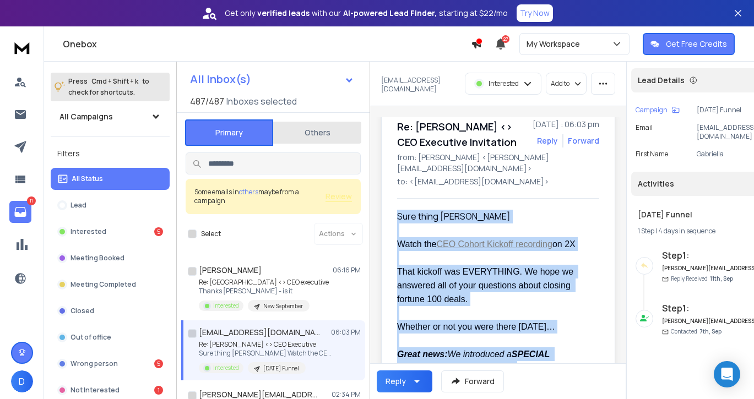
drag, startPoint x: 416, startPoint y: 204, endPoint x: 395, endPoint y: 203, distance: 20.4
copy div "Sure thing [PERSON_NAME] Watch the CEO Cohort Kickoff recording on 2X That kick…"
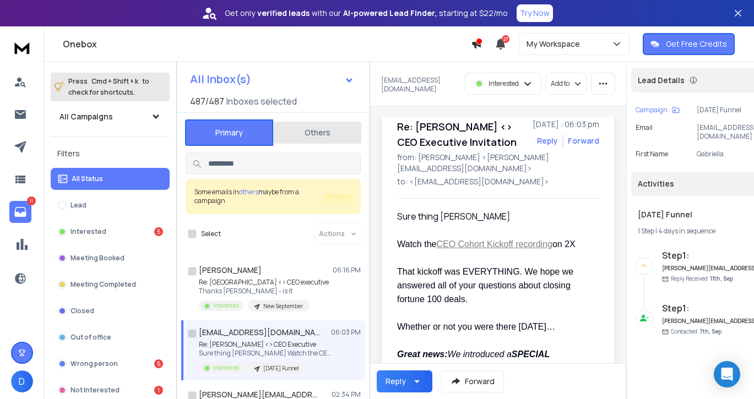
click at [312, 256] on div "Some emails in others maybe from a campaign Review Select Actions [PERSON_NAME]…" at bounding box center [273, 350] width 193 height 404
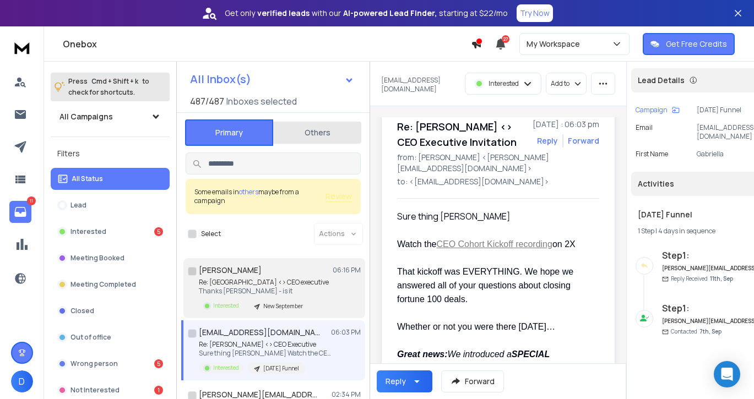
click at [313, 265] on div "[PERSON_NAME] 06:16 PM" at bounding box center [280, 270] width 162 height 11
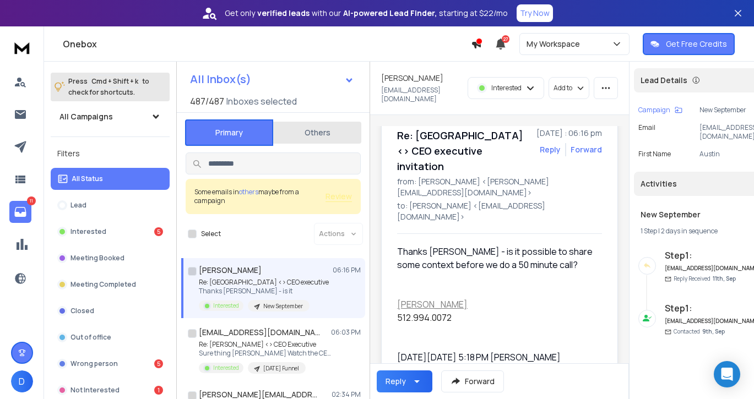
click at [400, 380] on div "Reply" at bounding box center [396, 381] width 20 height 11
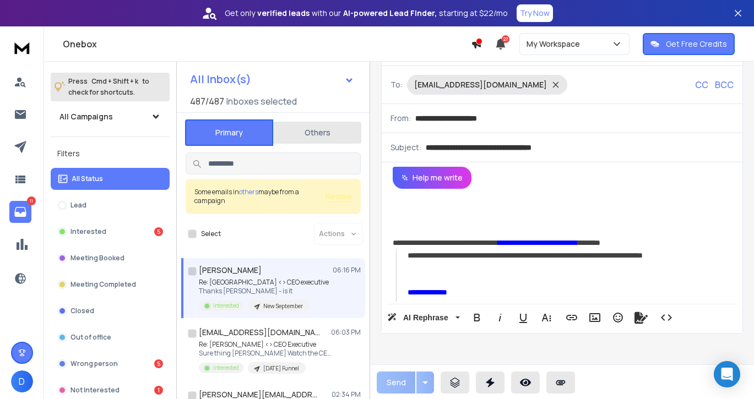
scroll to position [0, 0]
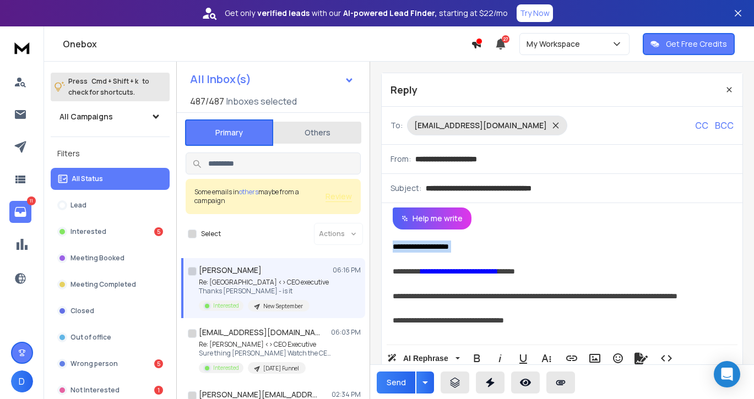
drag, startPoint x: 465, startPoint y: 248, endPoint x: 370, endPoint y: 238, distance: 95.2
click at [382, 238] on div "**********" at bounding box center [562, 286] width 361 height 113
click at [571, 276] on div "**********" at bounding box center [554, 351] width 322 height 221
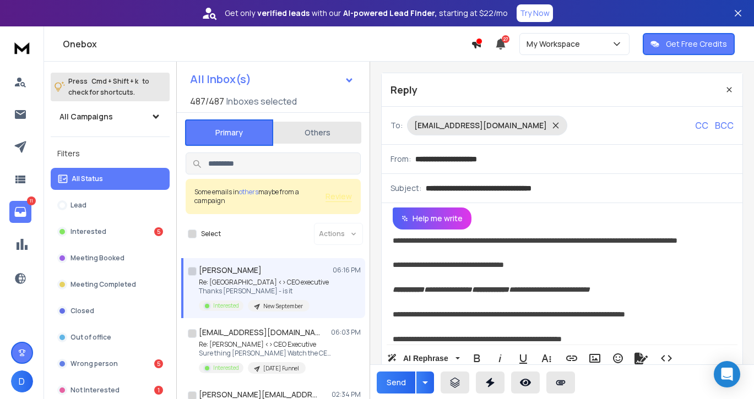
scroll to position [48, 0]
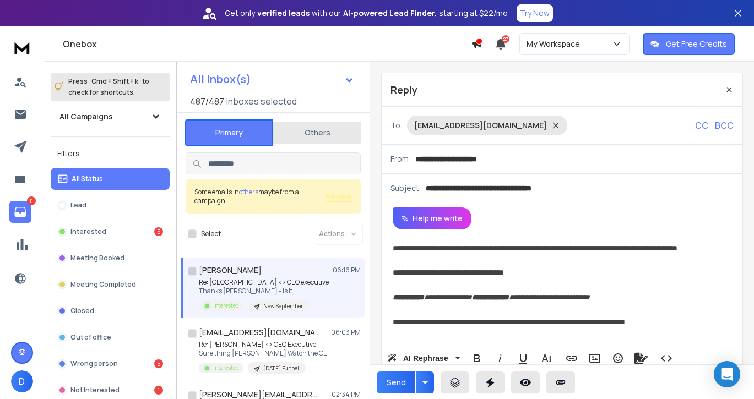
click at [502, 261] on div "**********" at bounding box center [554, 303] width 322 height 221
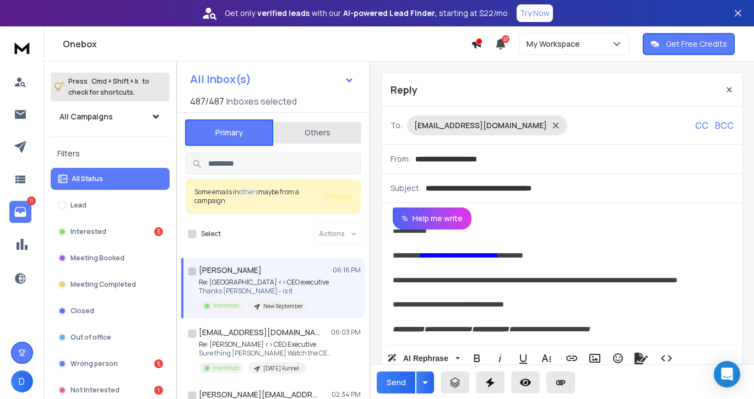
scroll to position [24, 0]
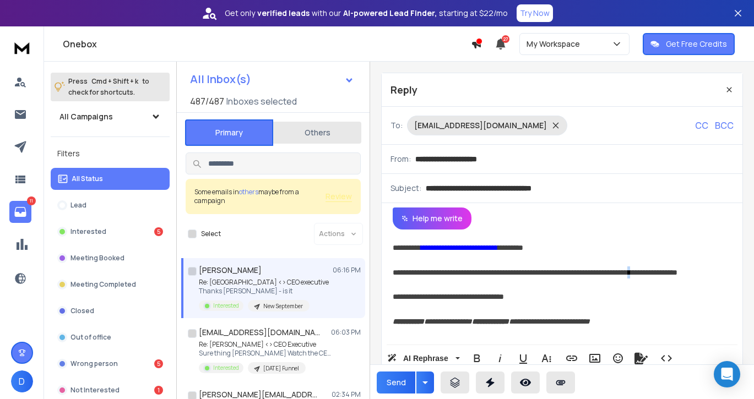
click at [392, 286] on div "**********" at bounding box center [558, 286] width 352 height 113
click at [439, 290] on span "**********" at bounding box center [535, 328] width 285 height 168
click at [482, 303] on div "**********" at bounding box center [554, 327] width 322 height 221
click at [441, 288] on span "**********" at bounding box center [535, 328] width 285 height 168
click at [501, 306] on div "**********" at bounding box center [554, 327] width 322 height 221
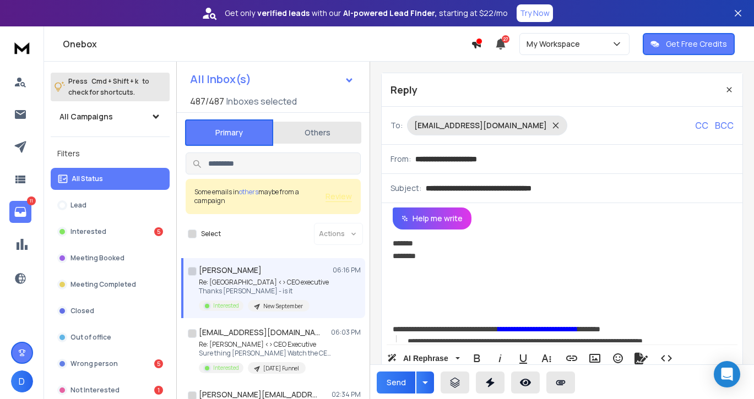
scroll to position [0, 0]
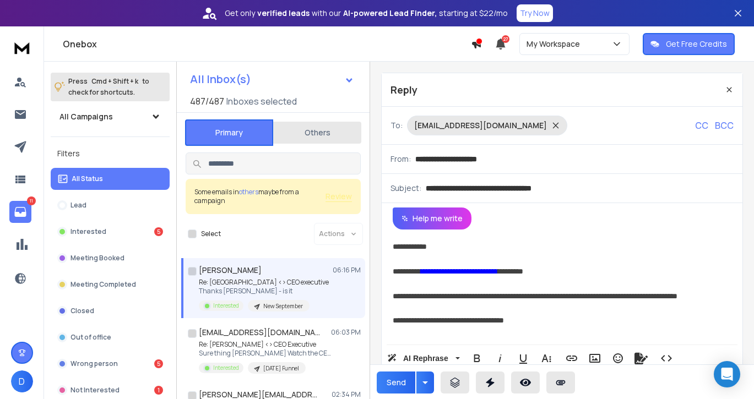
click at [410, 251] on div "**********" at bounding box center [554, 351] width 322 height 221
click at [404, 379] on button "Send" at bounding box center [396, 383] width 39 height 22
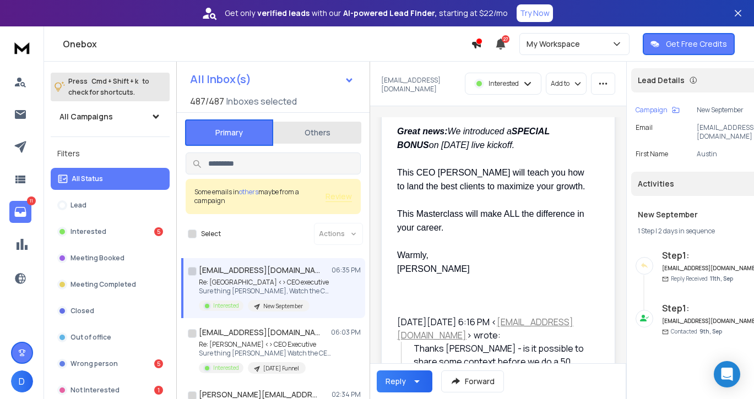
scroll to position [297, 0]
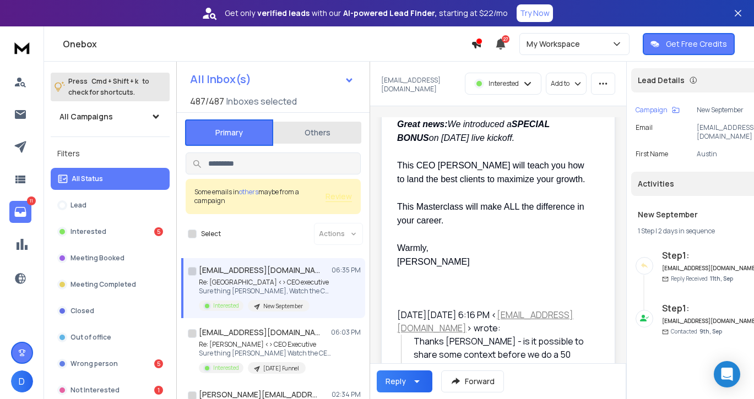
click at [298, 134] on button "Others" at bounding box center [317, 133] width 88 height 24
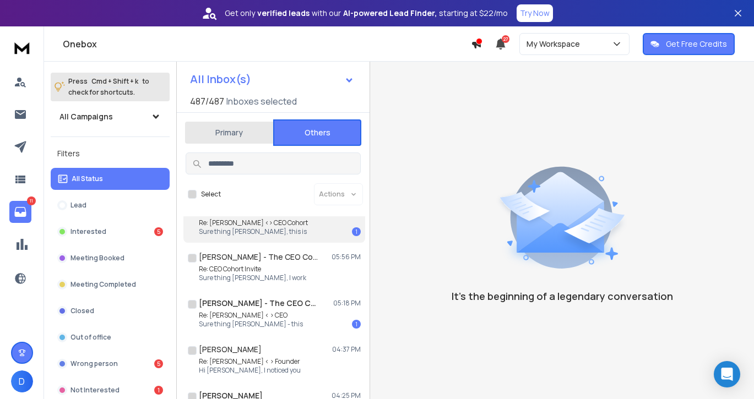
scroll to position [25, 0]
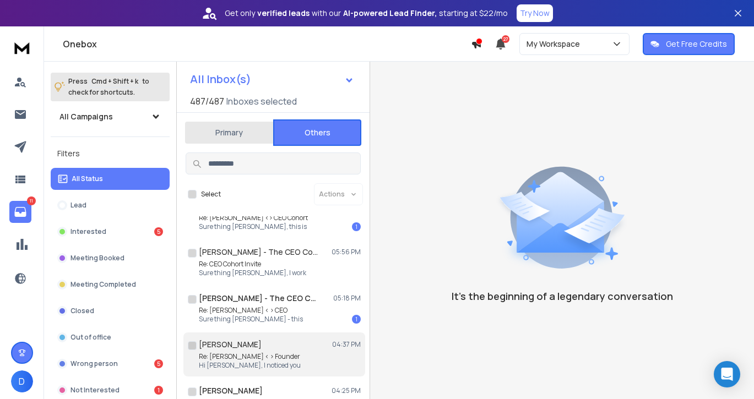
click at [316, 359] on div "Re: [PERSON_NAME] < > Founder Hi [PERSON_NAME], I noticed you" at bounding box center [280, 361] width 162 height 18
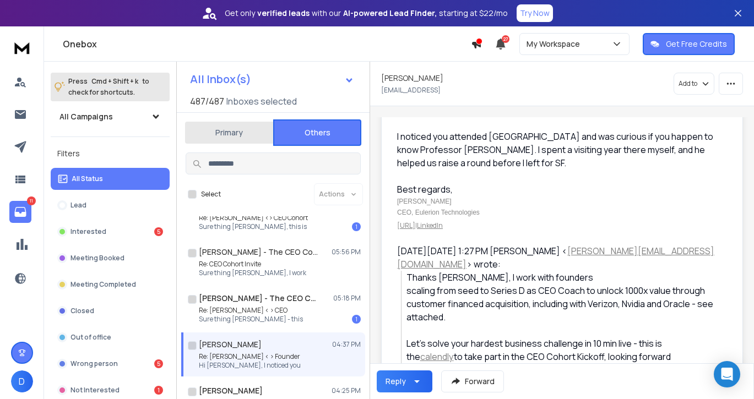
scroll to position [173, 0]
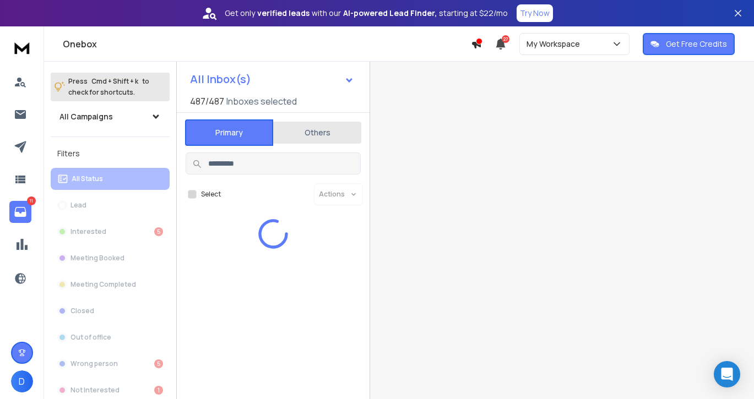
click at [231, 127] on button "Primary" at bounding box center [229, 133] width 88 height 26
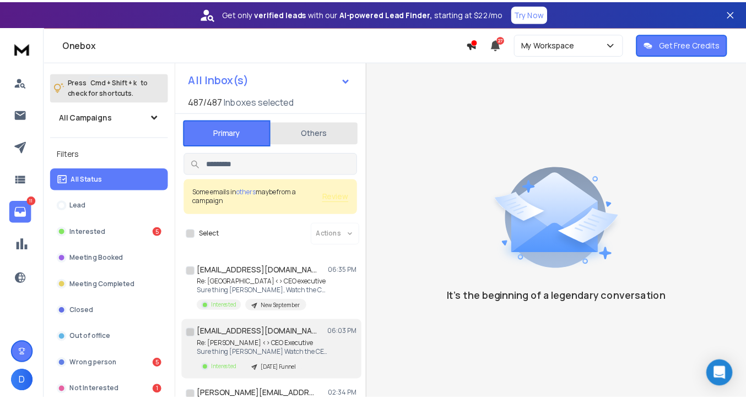
scroll to position [62, 0]
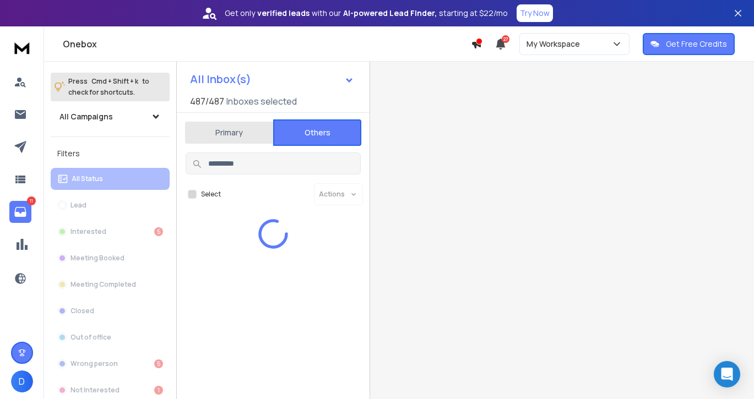
click at [286, 127] on button "Others" at bounding box center [317, 133] width 88 height 26
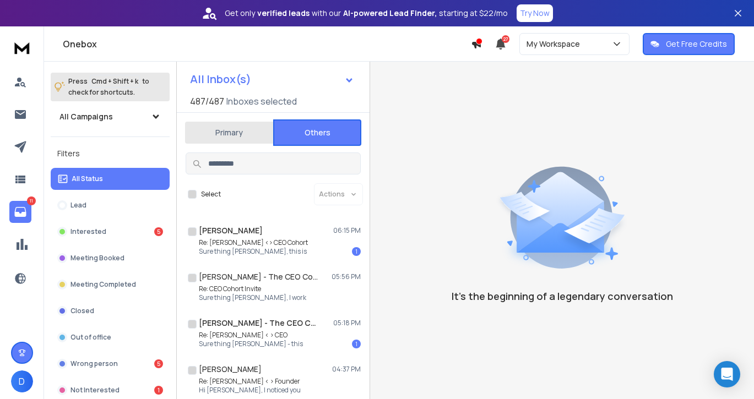
click at [208, 145] on div "Primary Others Select Actions [PERSON_NAME] 06:15 PM Re: [PERSON_NAME] <> CEO C…" at bounding box center [273, 317] width 193 height 390
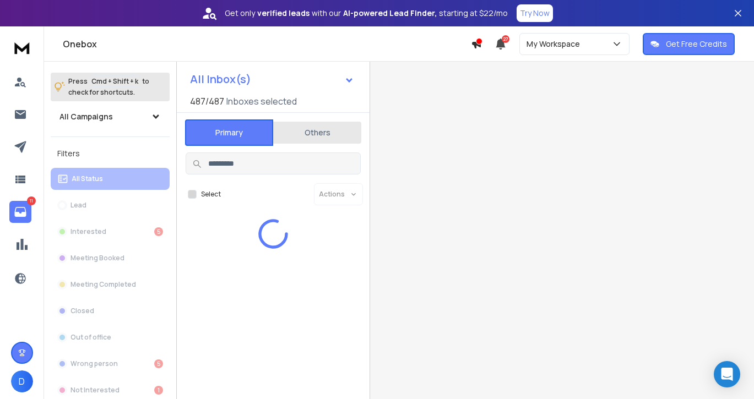
click at [228, 131] on button "Primary" at bounding box center [229, 133] width 88 height 26
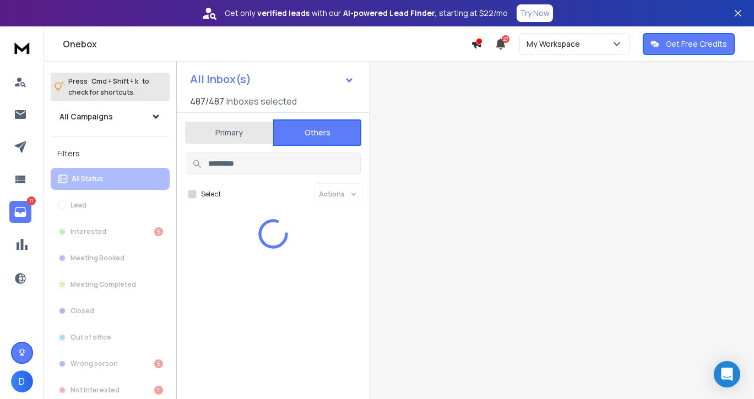
click at [294, 126] on button "Others" at bounding box center [317, 133] width 88 height 26
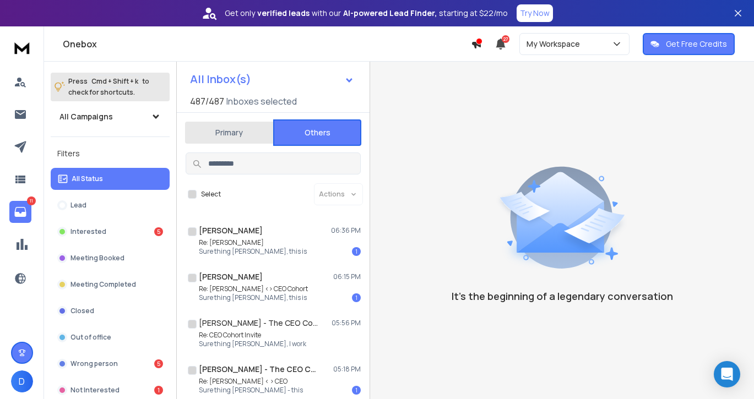
click at [242, 98] on h3 "Inboxes selected" at bounding box center [261, 101] width 70 height 13
click at [248, 143] on button "Primary" at bounding box center [229, 133] width 88 height 24
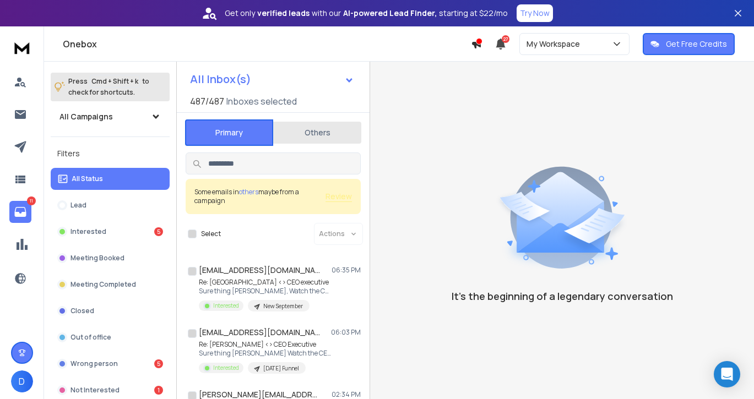
click at [297, 124] on button "Others" at bounding box center [317, 133] width 88 height 24
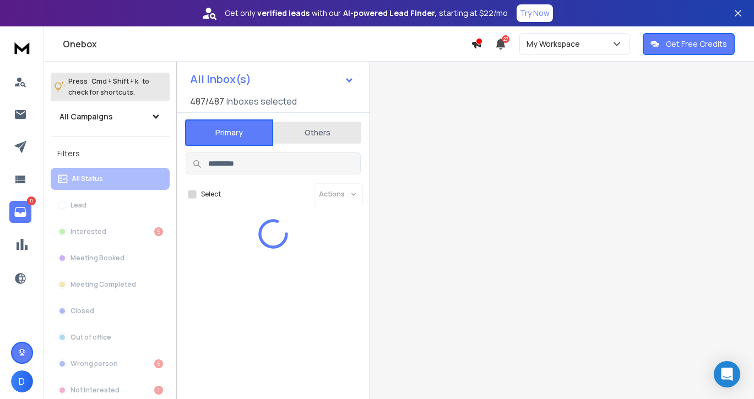
click at [219, 121] on button "Primary" at bounding box center [229, 133] width 88 height 26
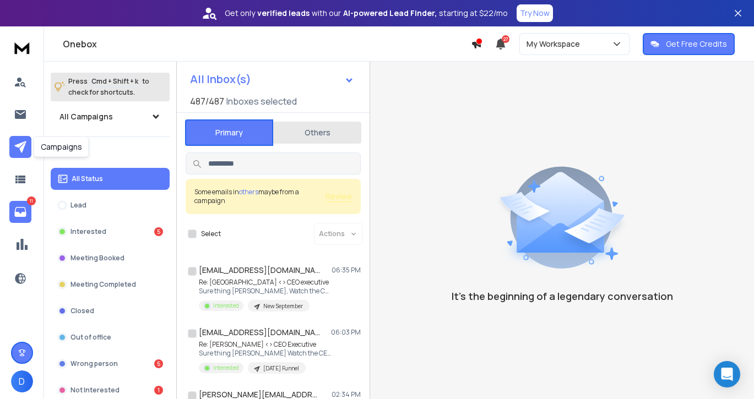
click at [20, 145] on icon at bounding box center [20, 147] width 12 height 12
